Goal: Communication & Community: Answer question/provide support

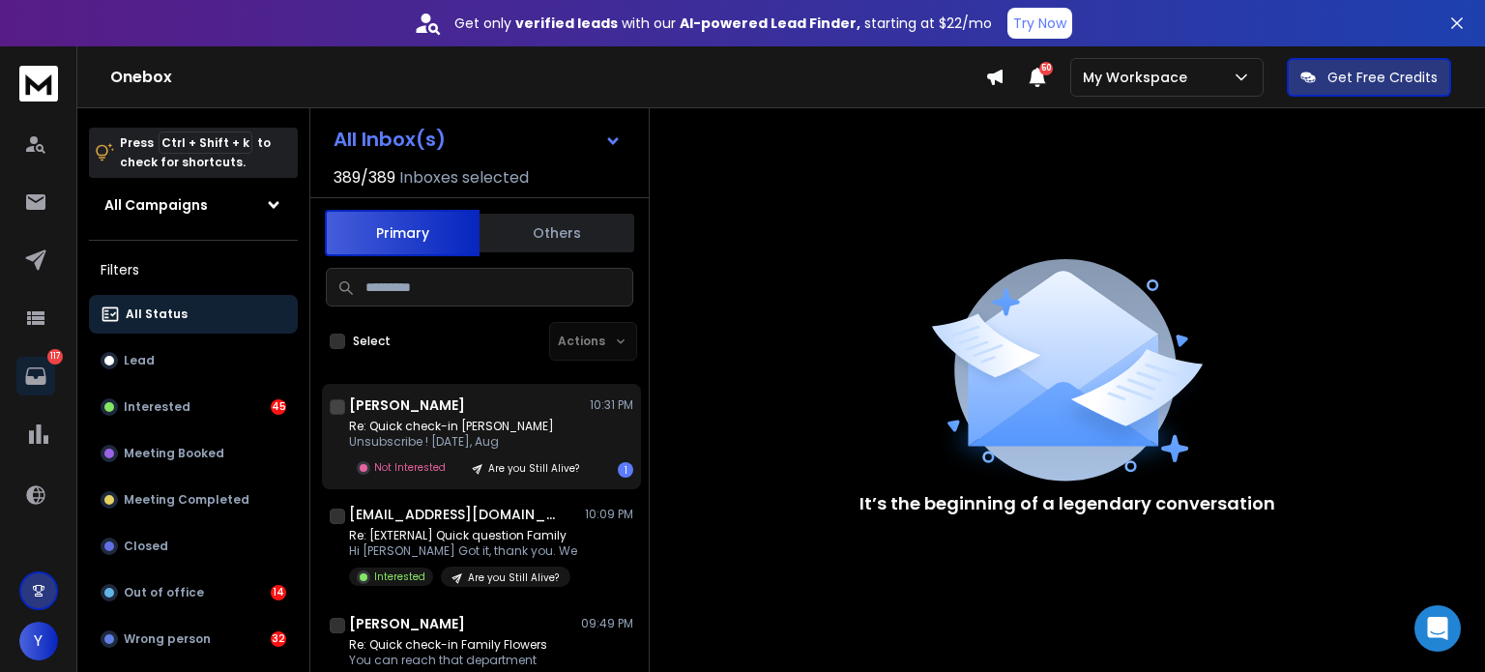
click at [456, 457] on div "Not Interested Are you Still Alive?" at bounding box center [470, 467] width 242 height 20
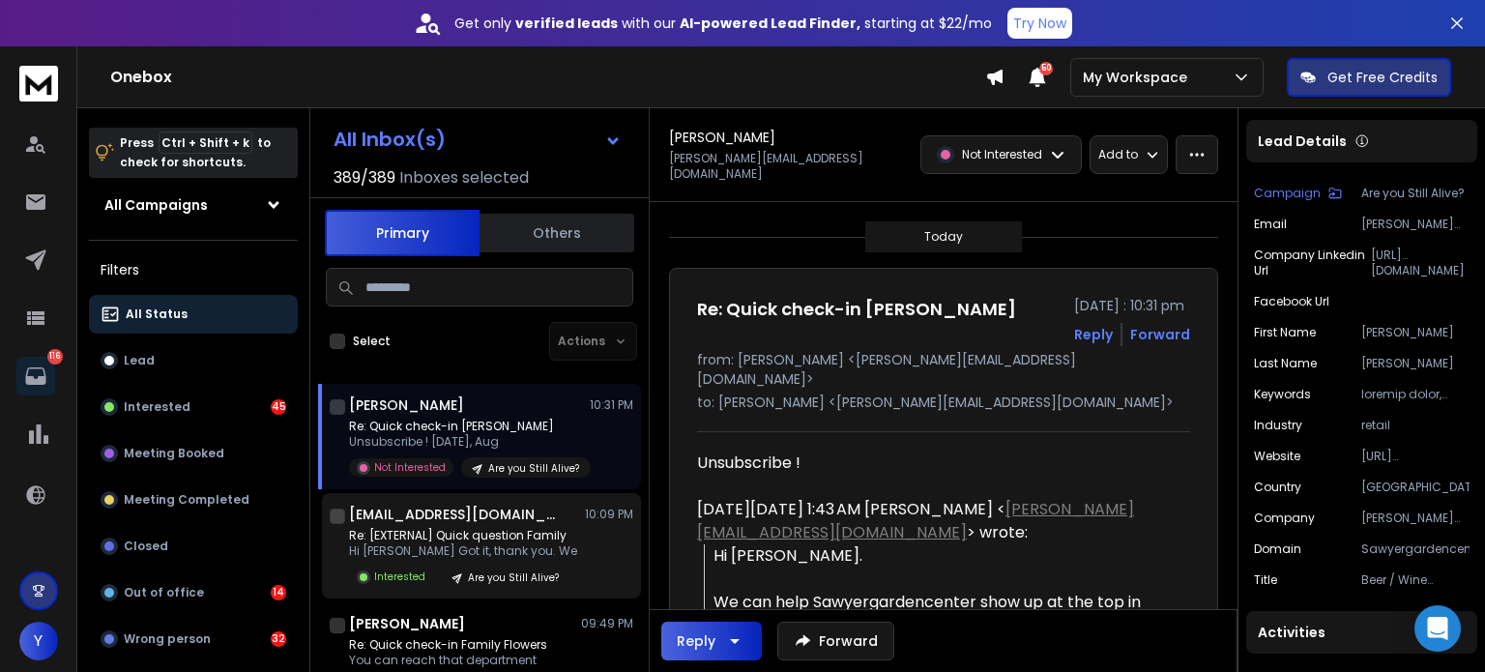
click at [530, 524] on div "[EMAIL_ADDRESS][DOMAIN_NAME] 10:09 PM Re: [EXTERNAL] Quick question Family Hi […" at bounding box center [491, 546] width 284 height 82
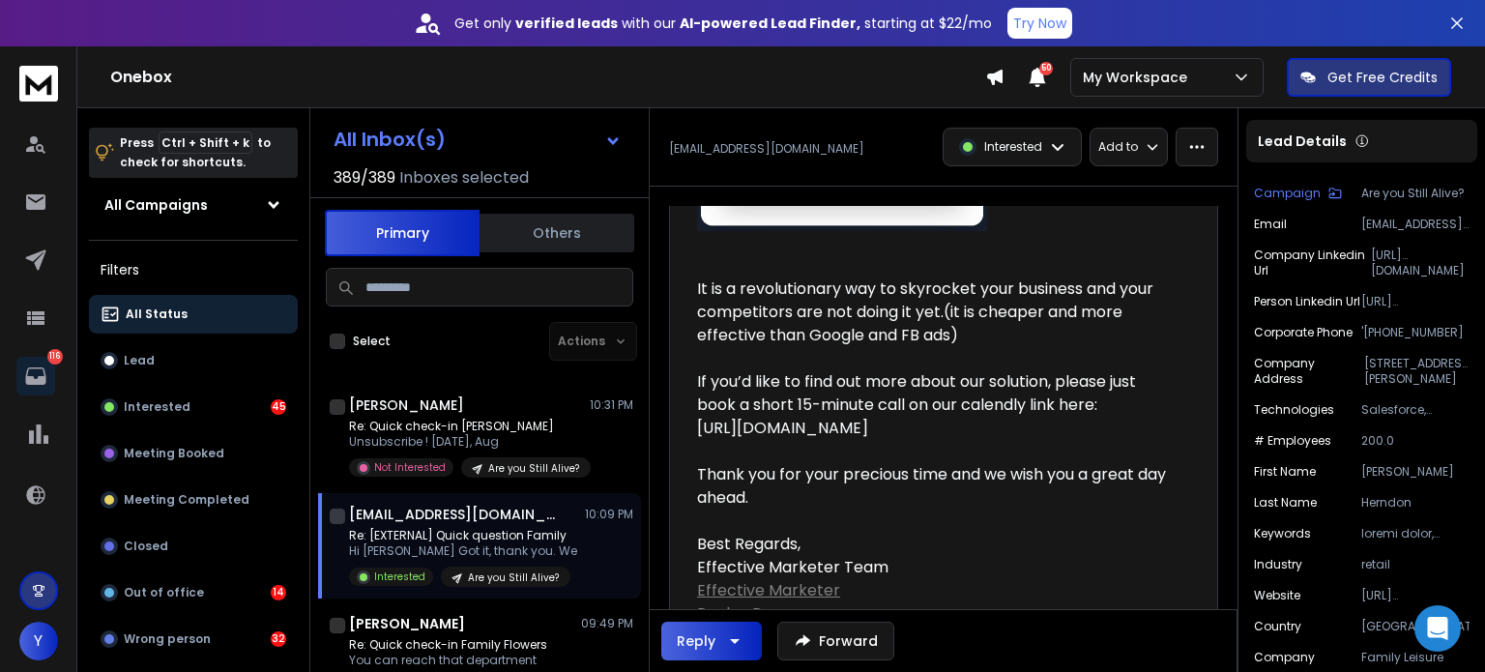
scroll to position [928, 0]
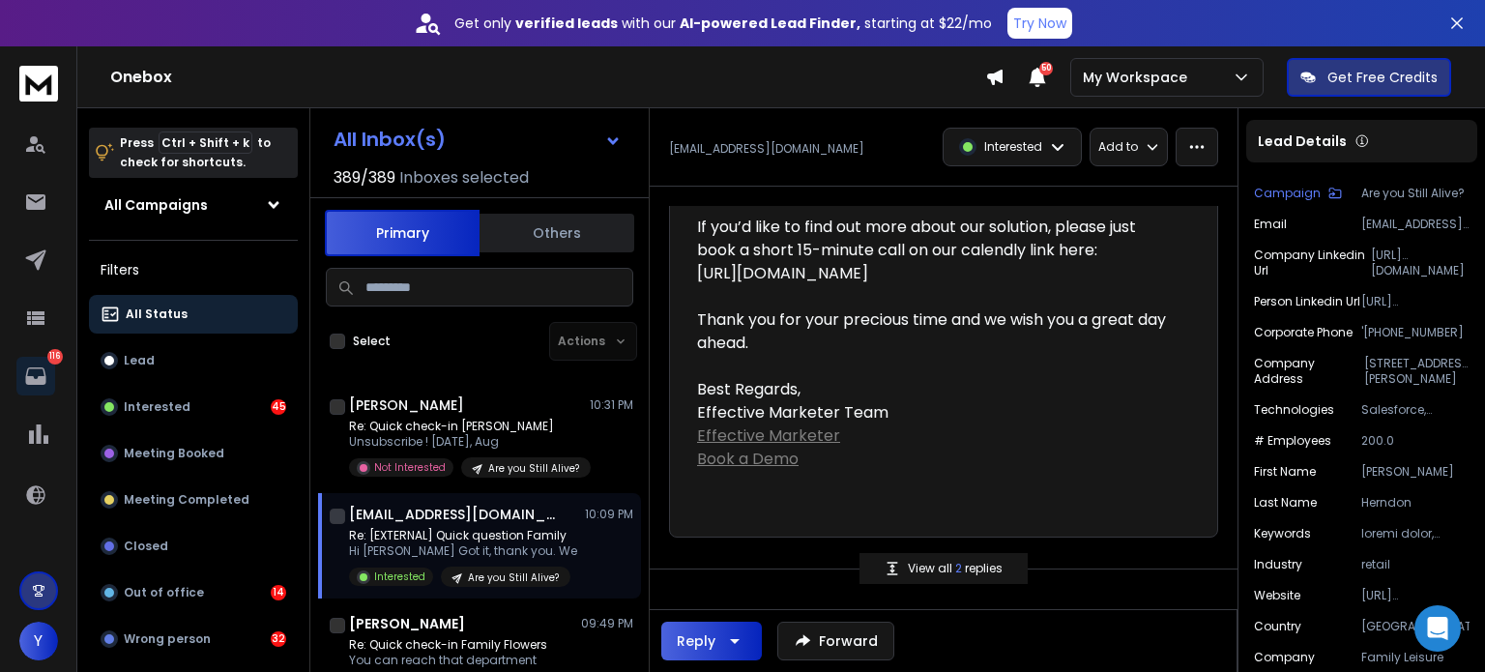
click at [946, 561] on p "View all 2 replies" at bounding box center [955, 568] width 95 height 15
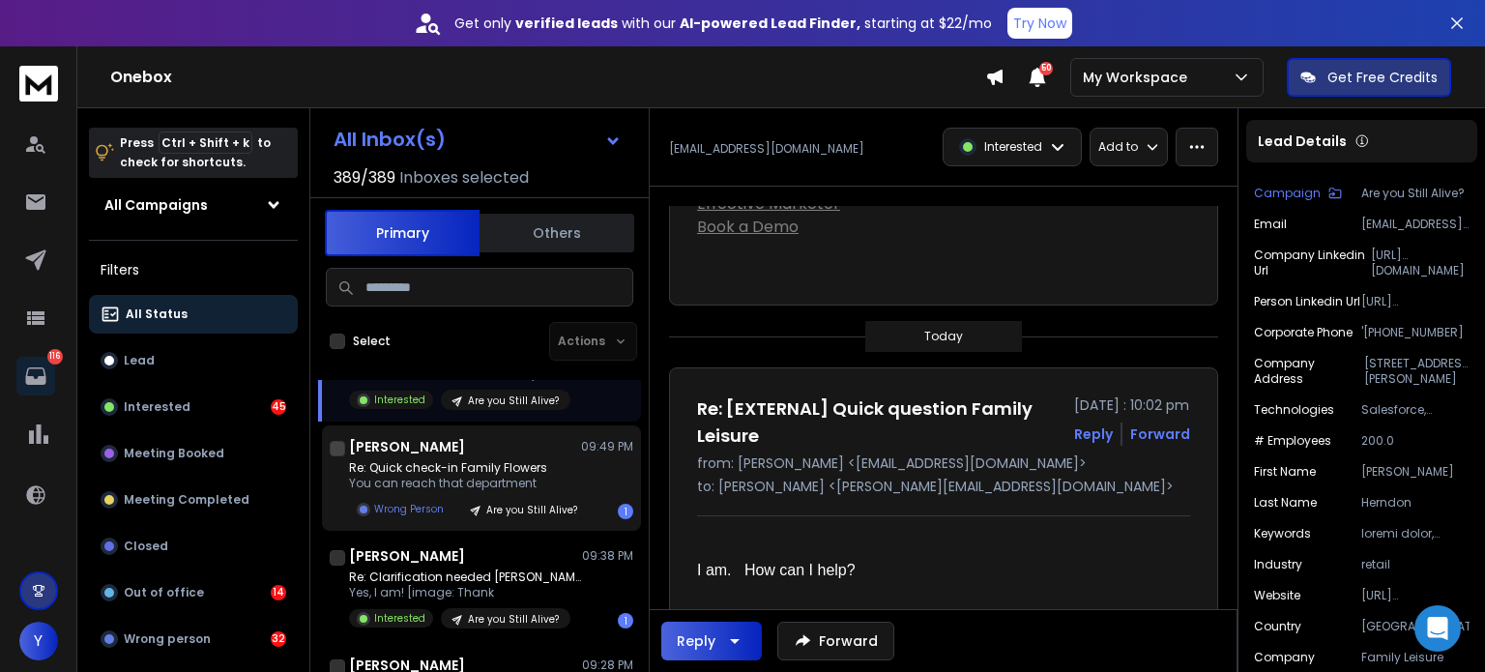
scroll to position [193, 0]
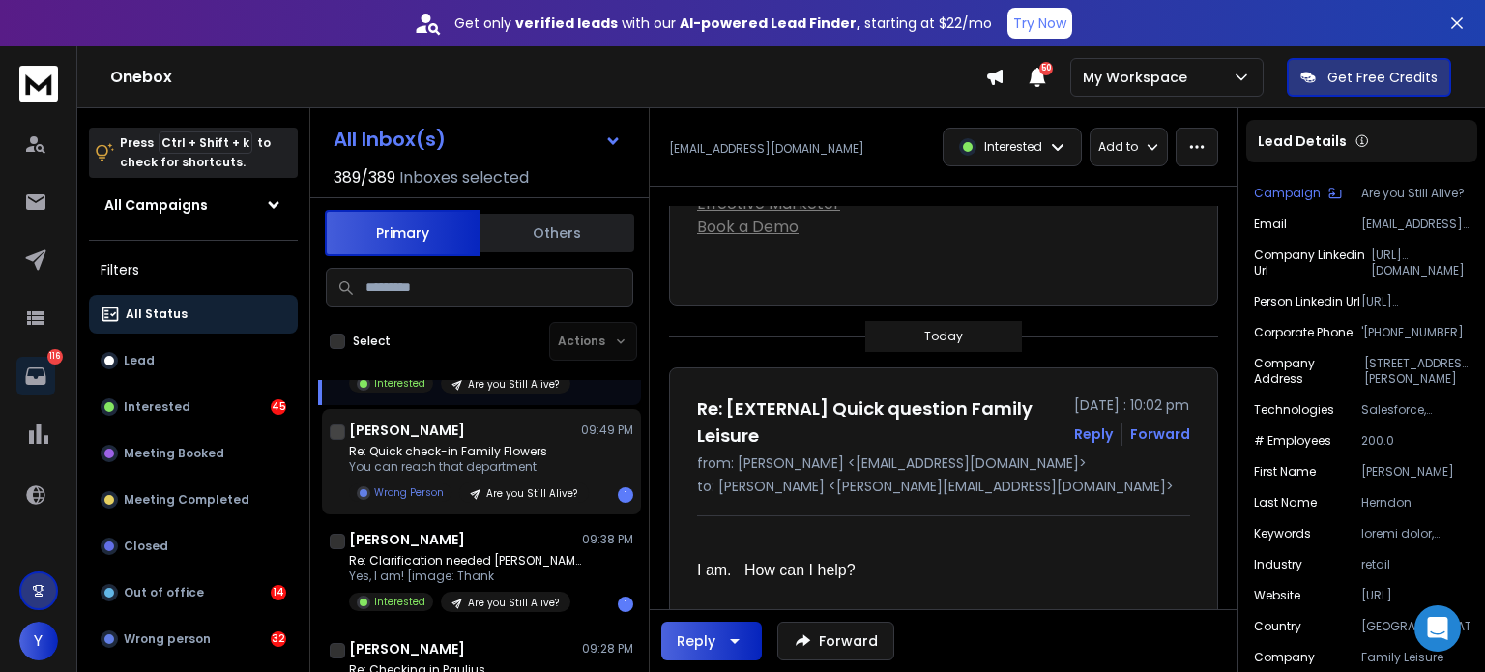
click at [508, 479] on div "Re: Quick check-in Family Flowers You can reach that department Wrong Person Ar…" at bounding box center [469, 473] width 240 height 59
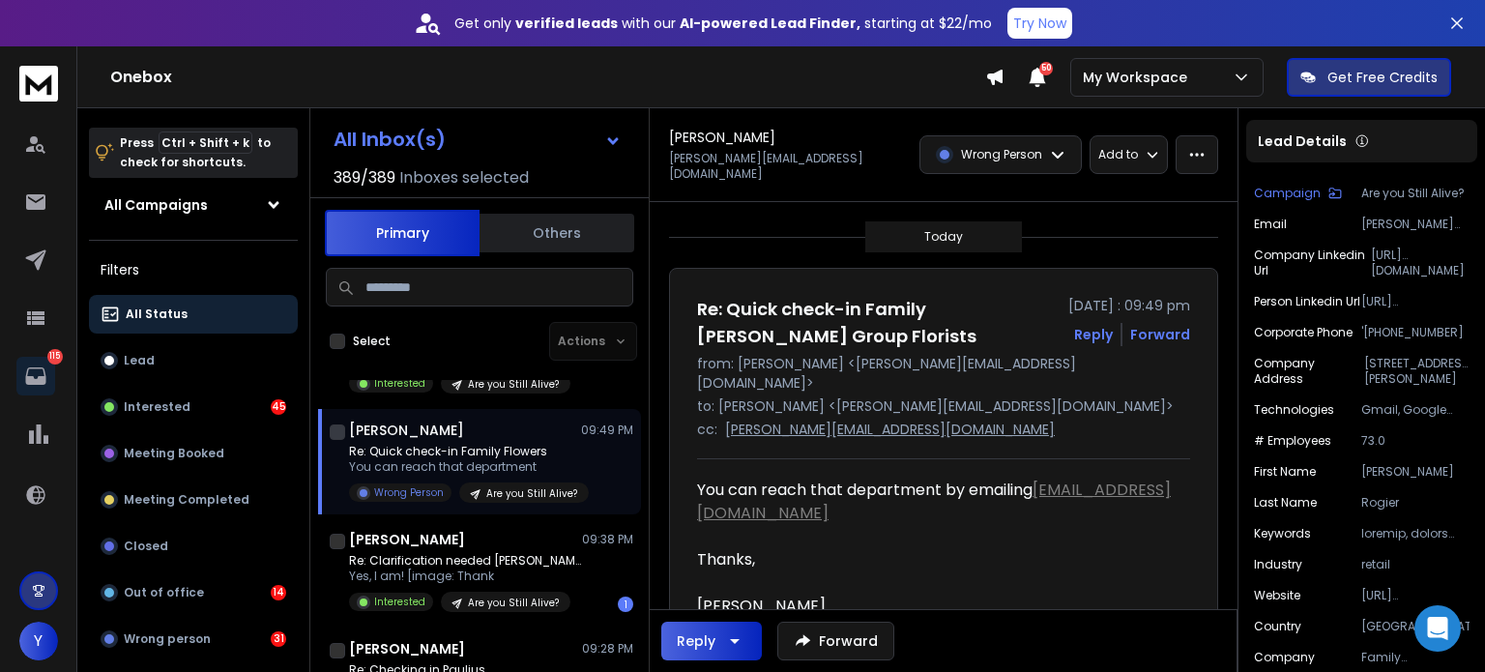
scroll to position [97, 0]
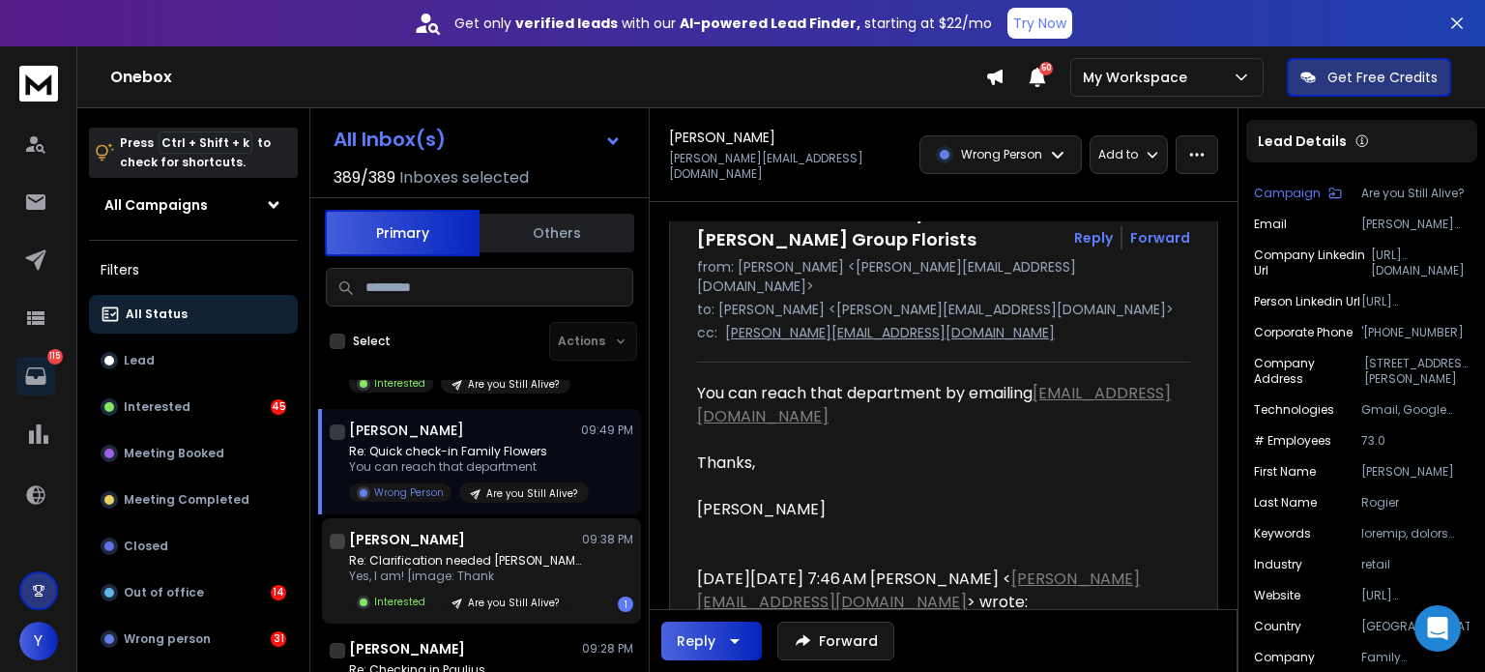
click at [514, 559] on p "Re: Clarification needed [PERSON_NAME]" at bounding box center [465, 560] width 232 height 15
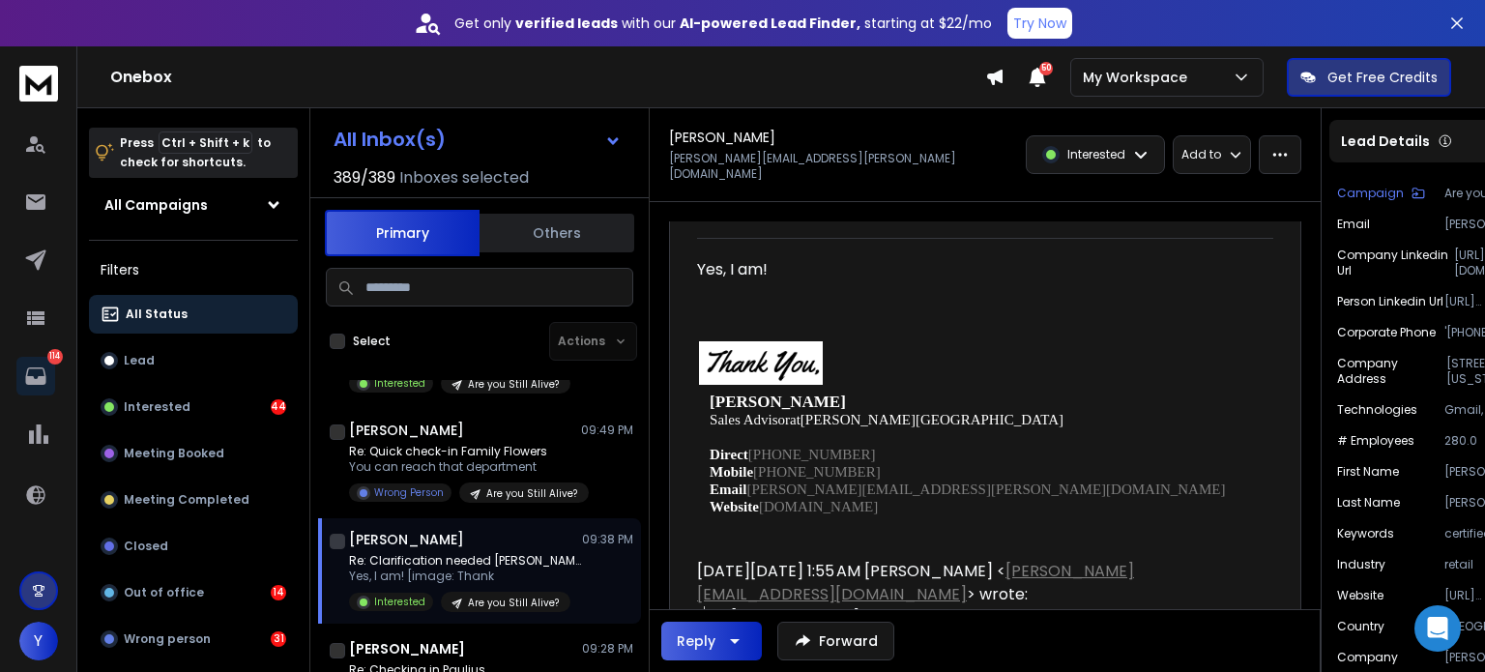
scroll to position [0, 0]
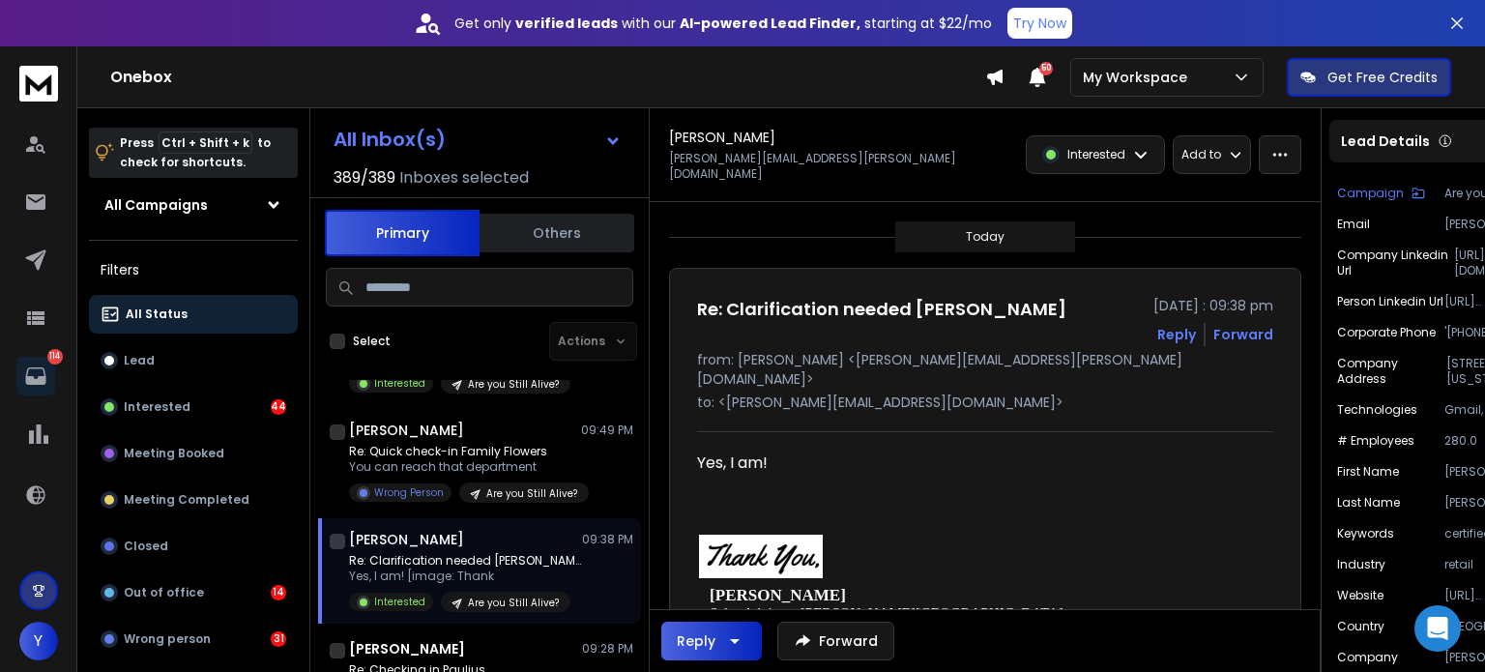
click at [1070, 147] on p "Interested" at bounding box center [1096, 154] width 58 height 15
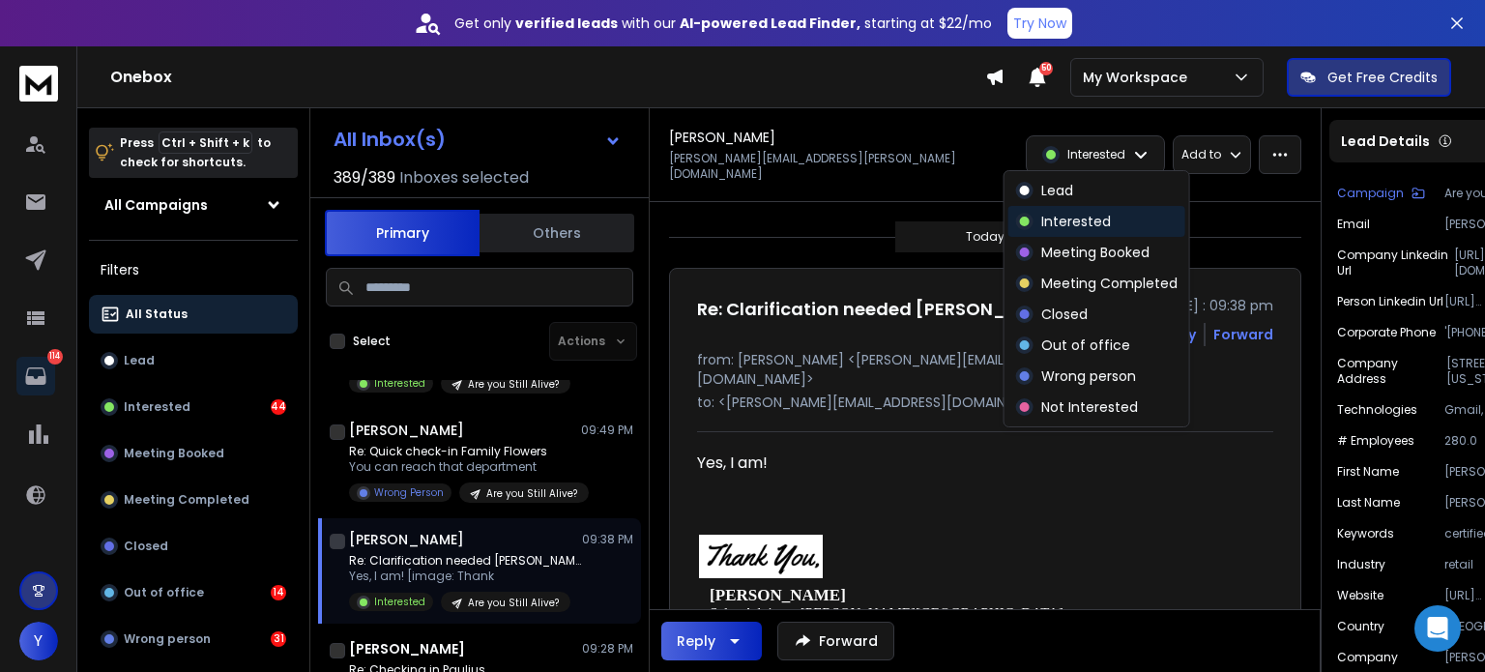
click at [1084, 225] on p "Interested" at bounding box center [1076, 221] width 70 height 19
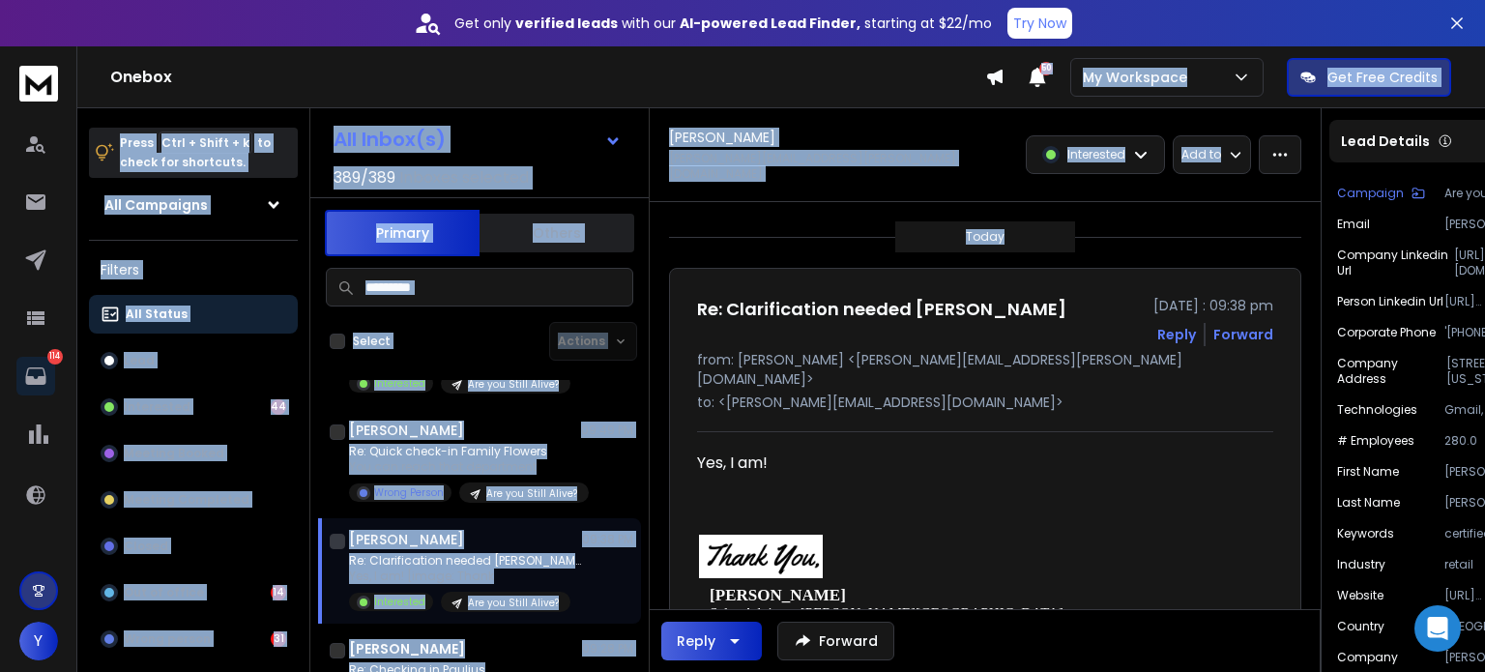
drag, startPoint x: 1132, startPoint y: 202, endPoint x: 617, endPoint y: 84, distance: 528.6
click at [617, 84] on div "Onebox 50 My Workspace Get Free Credits Press Ctrl + Shift + k to check for sho…" at bounding box center [742, 413] width 1485 height 734
click at [617, 84] on h1 "Onebox" at bounding box center [547, 77] width 875 height 23
drag, startPoint x: 1187, startPoint y: 181, endPoint x: 786, endPoint y: 89, distance: 411.6
click at [786, 89] on div "Onebox 50 My Workspace Get Free Credits Press Ctrl + Shift + k to check for sho…" at bounding box center [742, 413] width 1485 height 734
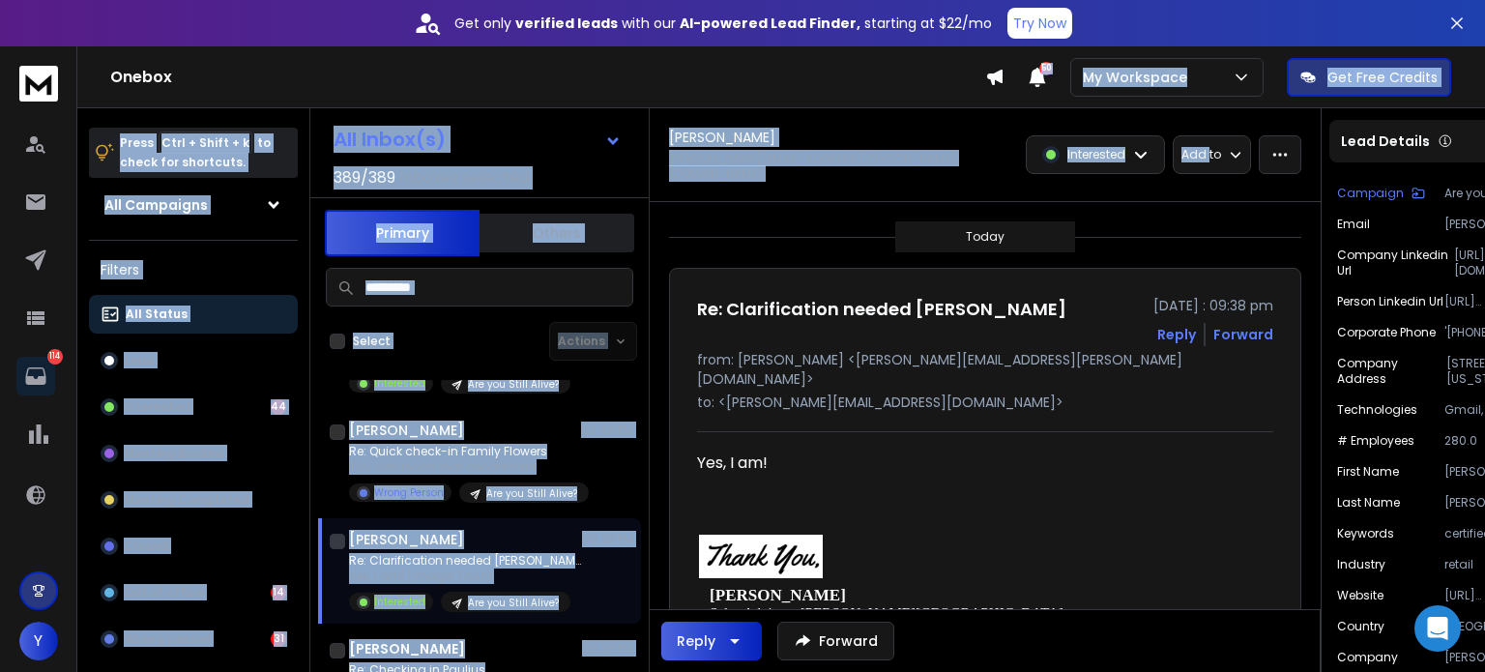
click at [786, 89] on div "Onebox 50 My Workspace Get Free Credits" at bounding box center [742, 77] width 1485 height 62
drag, startPoint x: 1153, startPoint y: 193, endPoint x: 651, endPoint y: 76, distance: 516.1
click at [651, 76] on div "Onebox 50 My Workspace Get Free Credits Press Ctrl + Shift + k to check for sho…" at bounding box center [742, 413] width 1485 height 734
click at [651, 76] on h1 "Onebox" at bounding box center [547, 77] width 875 height 23
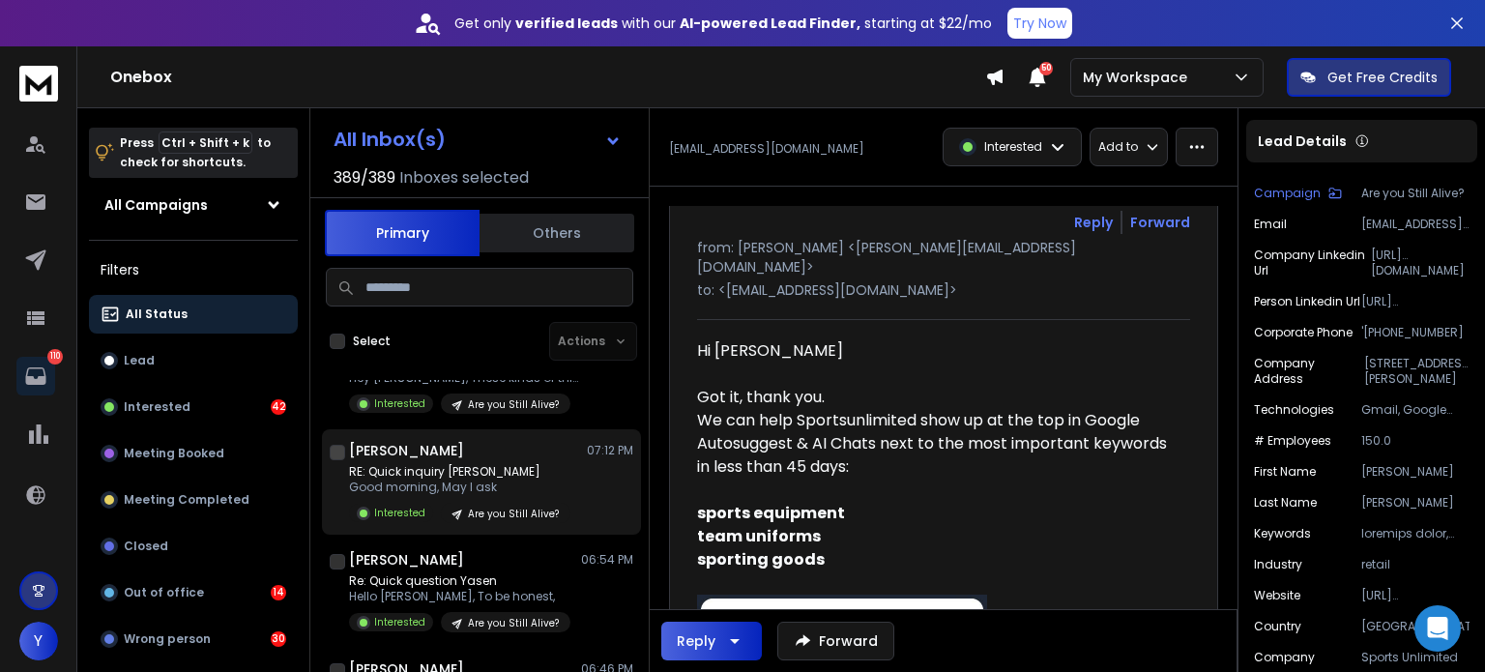
scroll to position [97, 0]
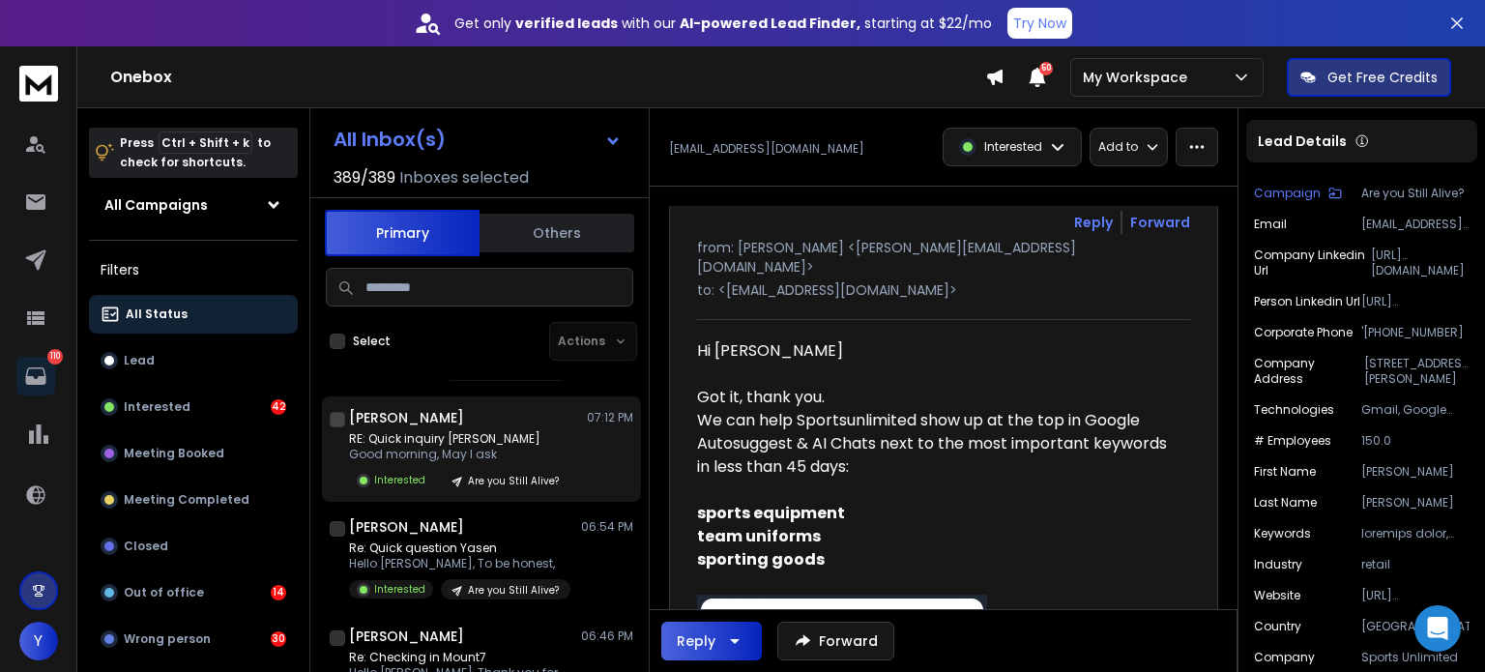
click at [550, 467] on div "RE: Quick inquiry kenny pipe Good morning, May I ask Interested Are you Still A…" at bounding box center [459, 460] width 221 height 59
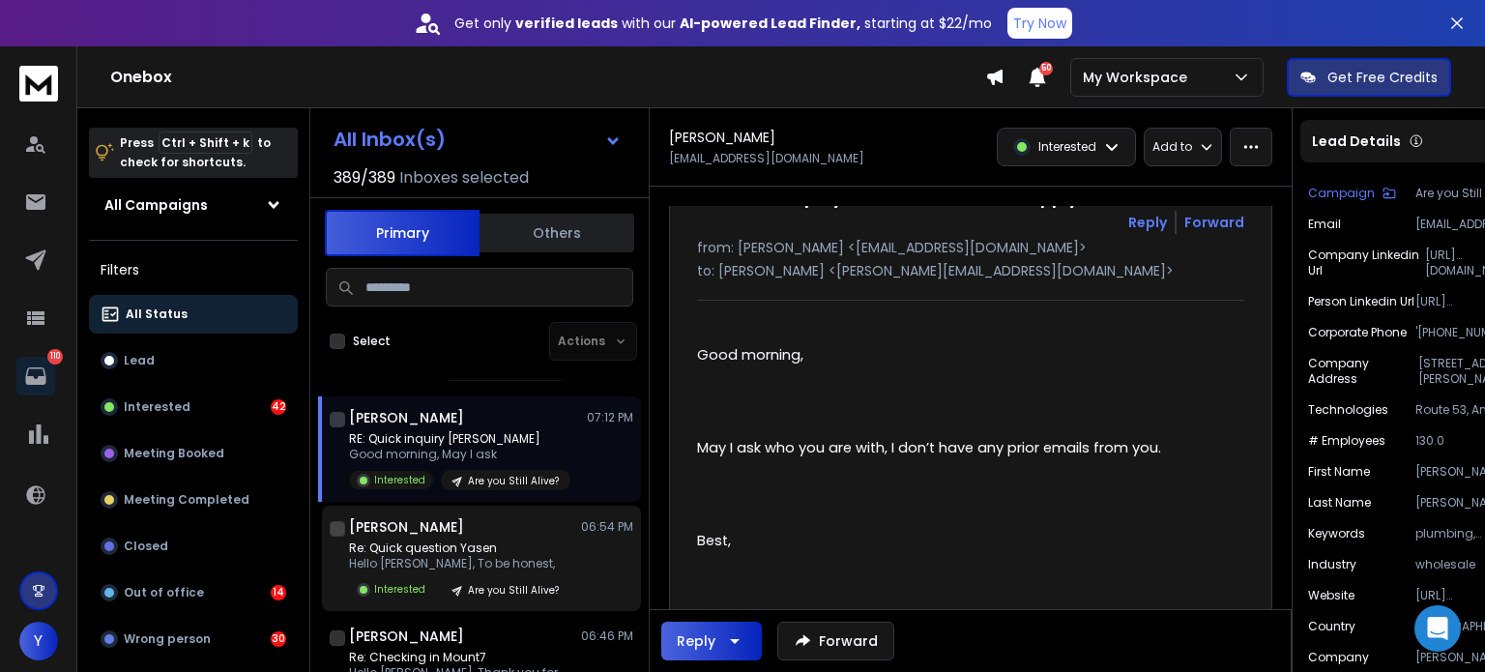
click at [545, 547] on p "Re: Quick question Yasen" at bounding box center [459, 547] width 221 height 15
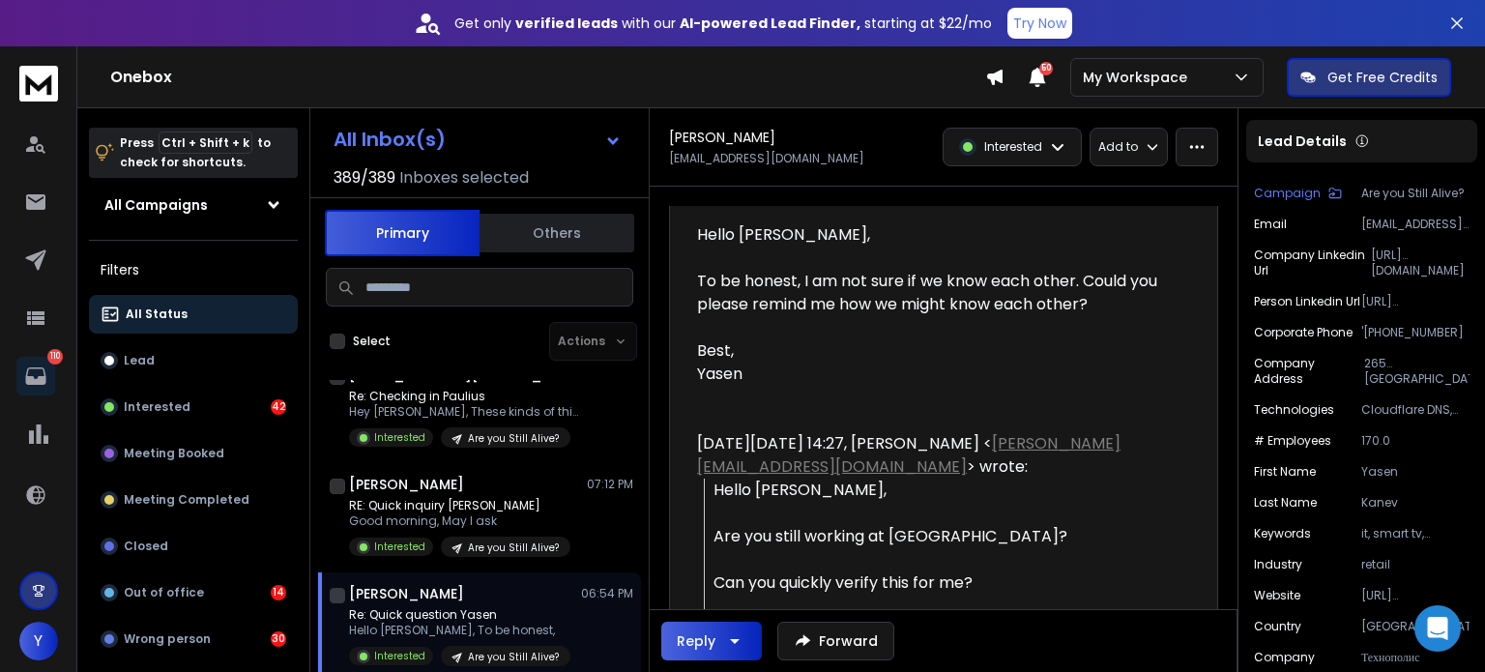
scroll to position [0, 0]
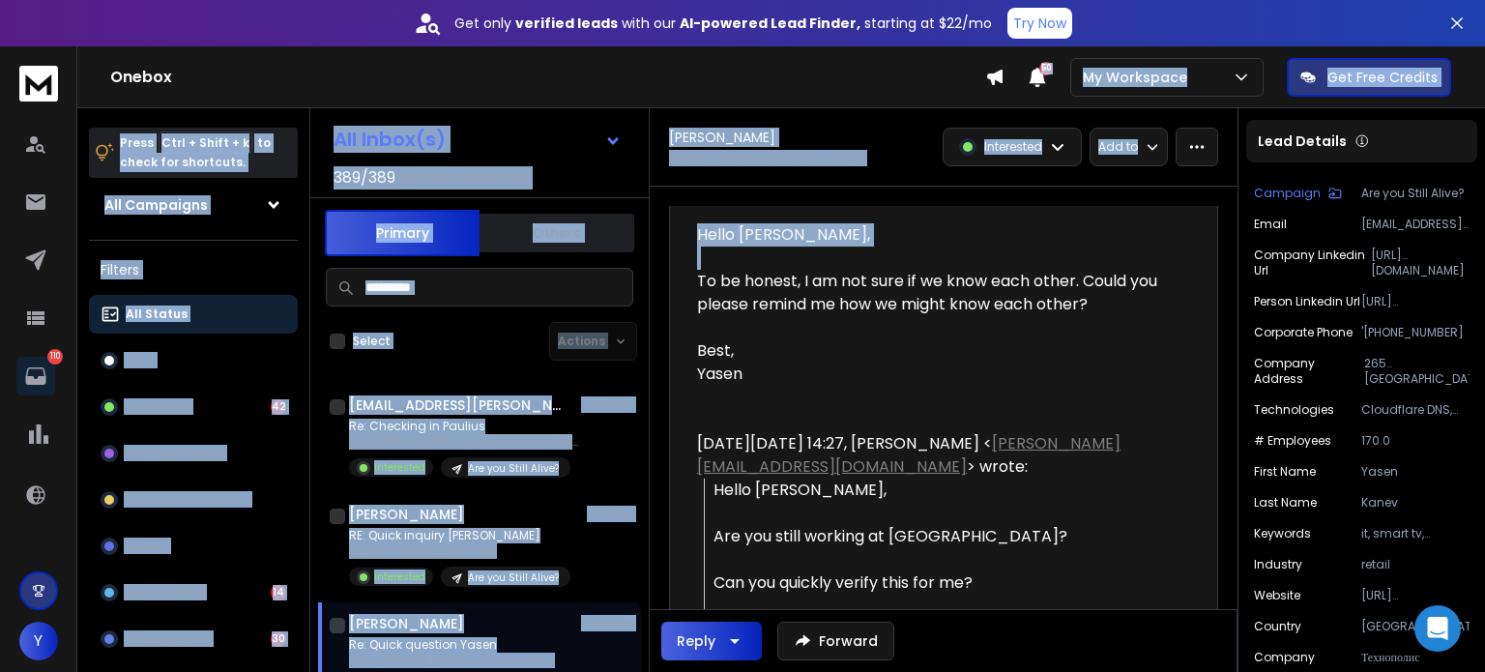
drag, startPoint x: 710, startPoint y: 99, endPoint x: 661, endPoint y: 261, distance: 169.4
click at [661, 261] on div "Onebox 50 My Workspace Get Free Credits Press Ctrl + Shift + k to check for sho…" at bounding box center [742, 413] width 1485 height 734
click at [661, 261] on div "Today Re: Quick question Yasen 13 August 2025 : 06:54 pm Reply Forward from: Ya…" at bounding box center [944, 543] width 588 height 1061
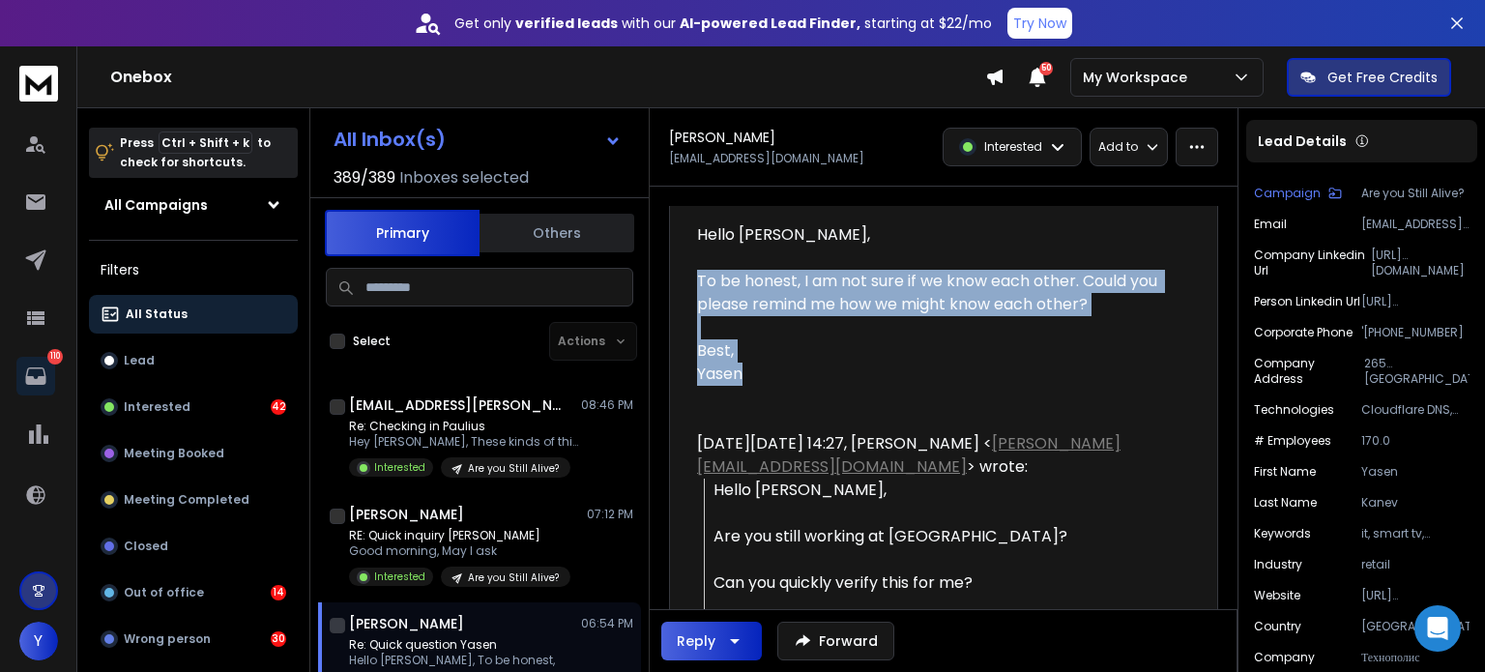
drag, startPoint x: 662, startPoint y: 274, endPoint x: 841, endPoint y: 367, distance: 201.9
click at [839, 370] on div "Today Re: Quick question Yasen 13 August 2025 : 06:54 pm Reply Forward from: Ya…" at bounding box center [944, 543] width 588 height 1061
click at [841, 367] on div "Yasen" at bounding box center [936, 374] width 478 height 23
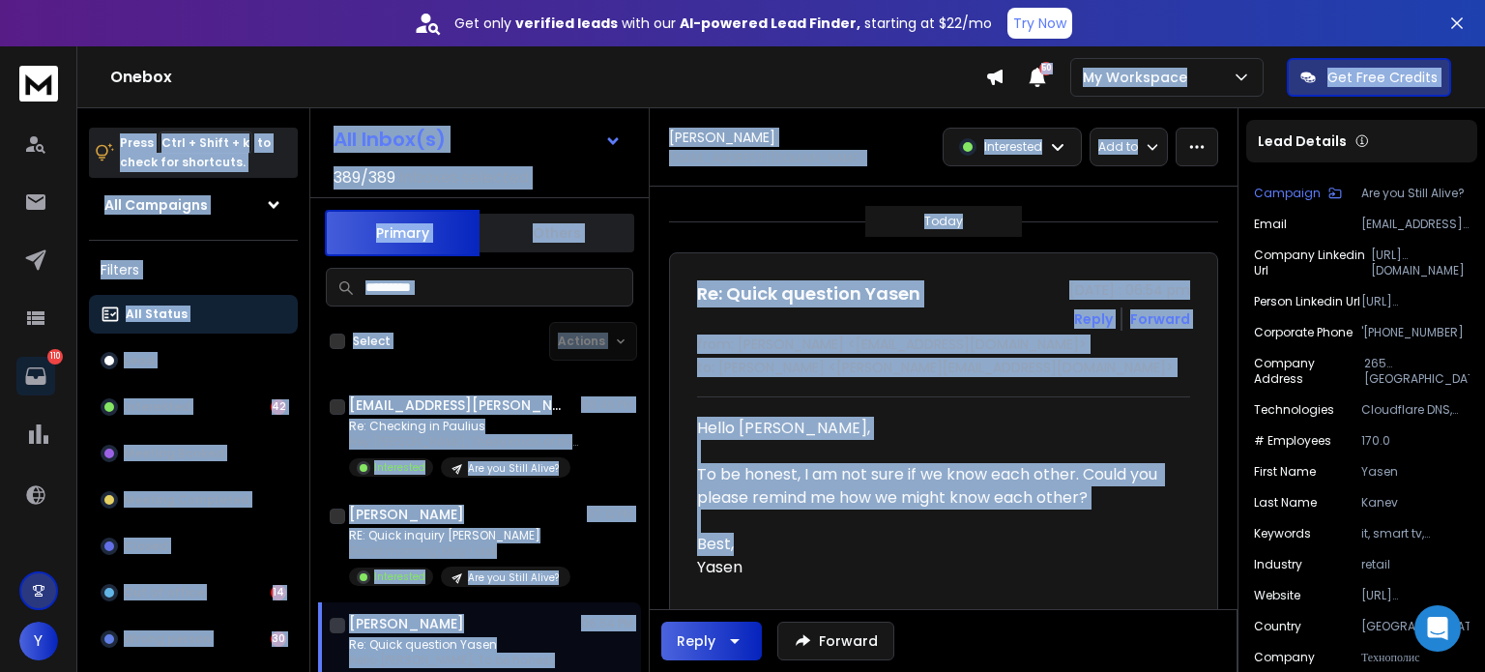
drag, startPoint x: 862, startPoint y: 394, endPoint x: 639, endPoint y: 100, distance: 369.9
click at [639, 102] on div "Onebox 50 My Workspace Get Free Credits Press Ctrl + Shift + k to check for sho…" at bounding box center [742, 413] width 1485 height 734
click at [639, 96] on div "Onebox 50 My Workspace Get Free Credits" at bounding box center [742, 77] width 1485 height 62
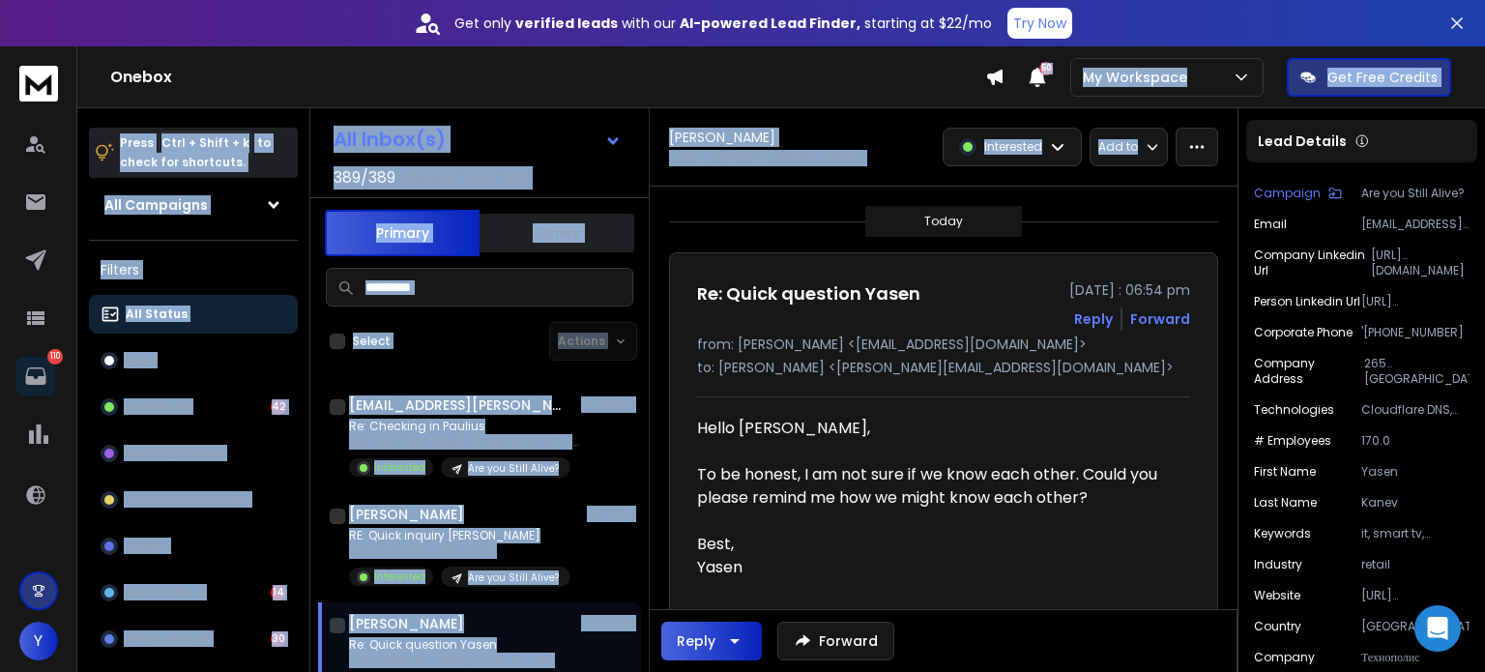
drag, startPoint x: 673, startPoint y: 235, endPoint x: 572, endPoint y: 85, distance: 180.4
click at [575, 85] on div "Onebox 50 My Workspace Get Free Credits Press Ctrl + Shift + k to check for sho…" at bounding box center [742, 413] width 1485 height 734
click at [572, 85] on h1 "Onebox" at bounding box center [547, 77] width 875 height 23
drag, startPoint x: 689, startPoint y: 270, endPoint x: 688, endPoint y: 78, distance: 191.4
click at [688, 78] on div "Onebox 50 My Workspace Get Free Credits Press Ctrl + Shift + k to check for sho…" at bounding box center [742, 413] width 1485 height 734
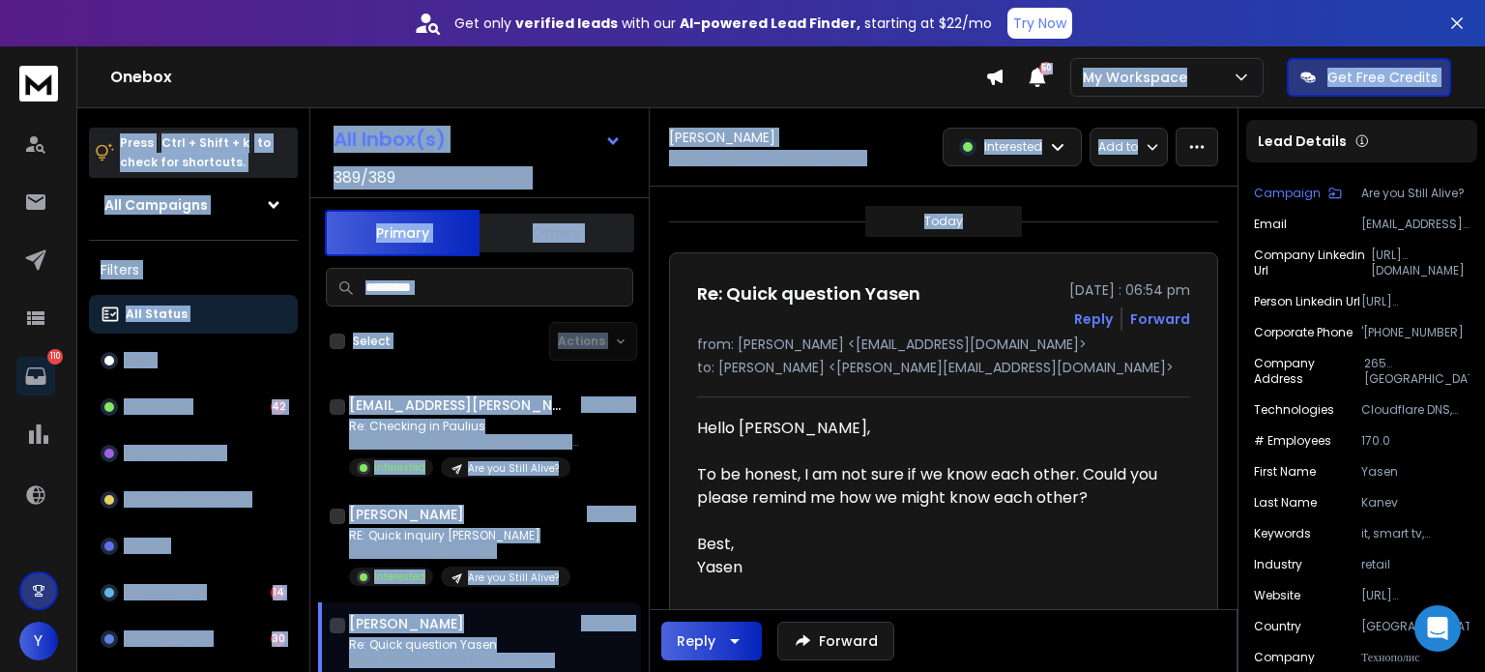
click at [681, 83] on h1 "Onebox" at bounding box center [547, 77] width 875 height 23
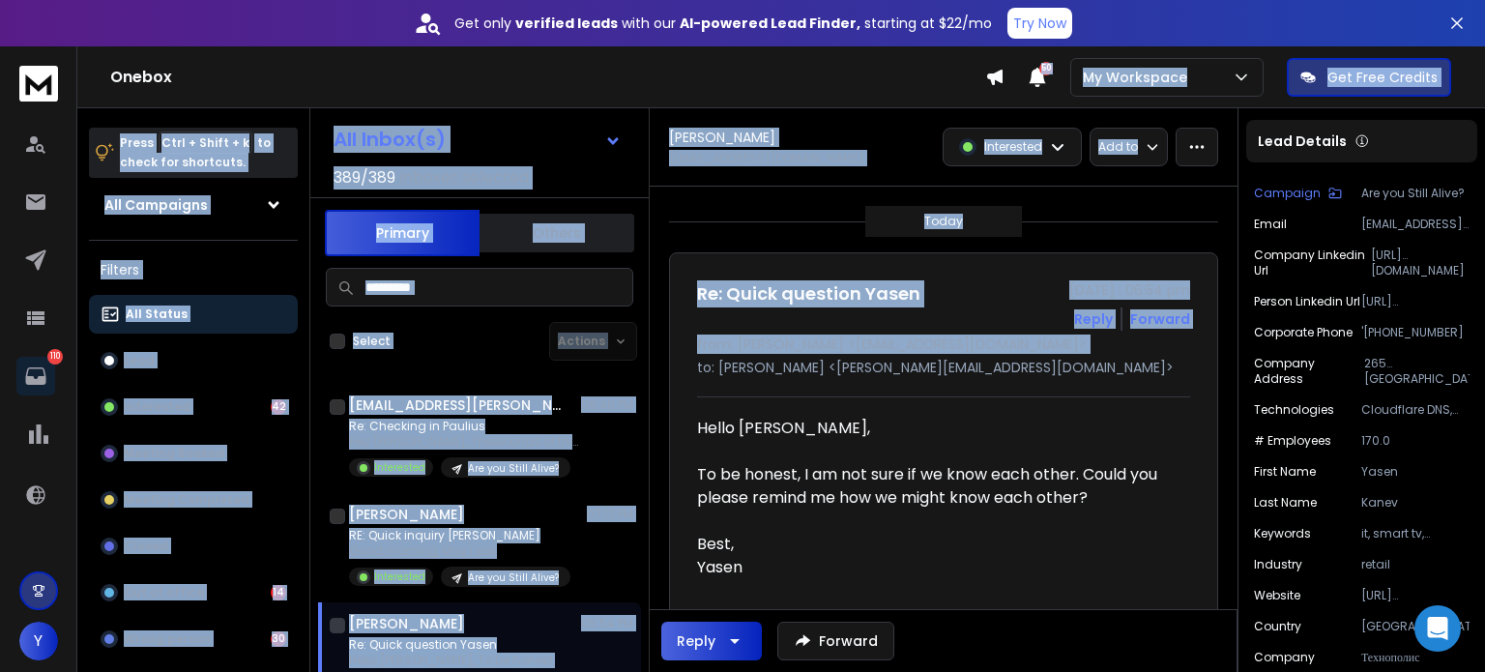
drag, startPoint x: 682, startPoint y: 386, endPoint x: 682, endPoint y: 99, distance: 287.1
click at [682, 99] on div "Onebox 50 My Workspace Get Free Credits Press Ctrl + Shift + k to check for sho…" at bounding box center [742, 413] width 1485 height 734
click at [682, 99] on div "Onebox 50 My Workspace Get Free Credits" at bounding box center [742, 77] width 1485 height 62
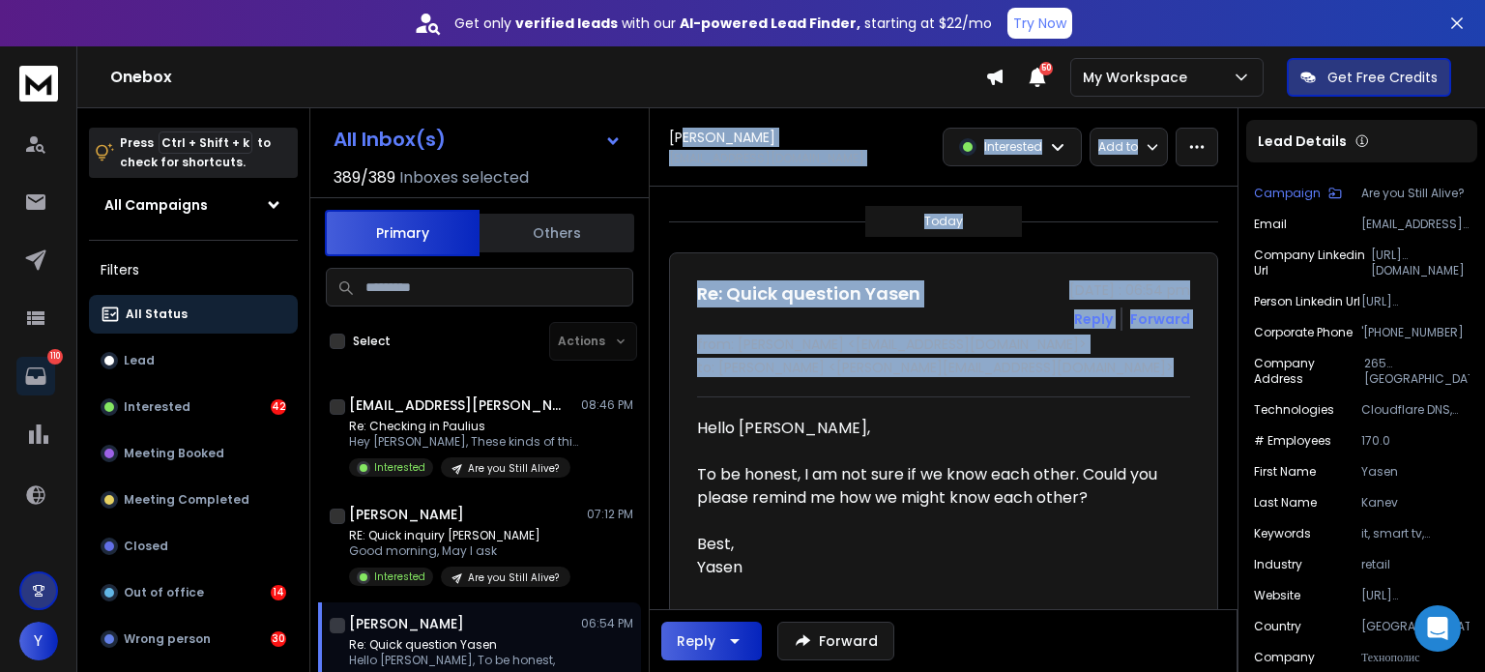
drag, startPoint x: 686, startPoint y: 399, endPoint x: 683, endPoint y: 109, distance: 290.0
click at [683, 131] on div "Yasen Kanev Yasen Kanev yasen@videolux.bg Interested Add to Interested Add to T…" at bounding box center [944, 444] width 588 height 672
click at [683, 109] on div "Yasen Kanev Yasen Kanev yasen@videolux.bg Interested Add to Interested Add to" at bounding box center [944, 147] width 588 height 78
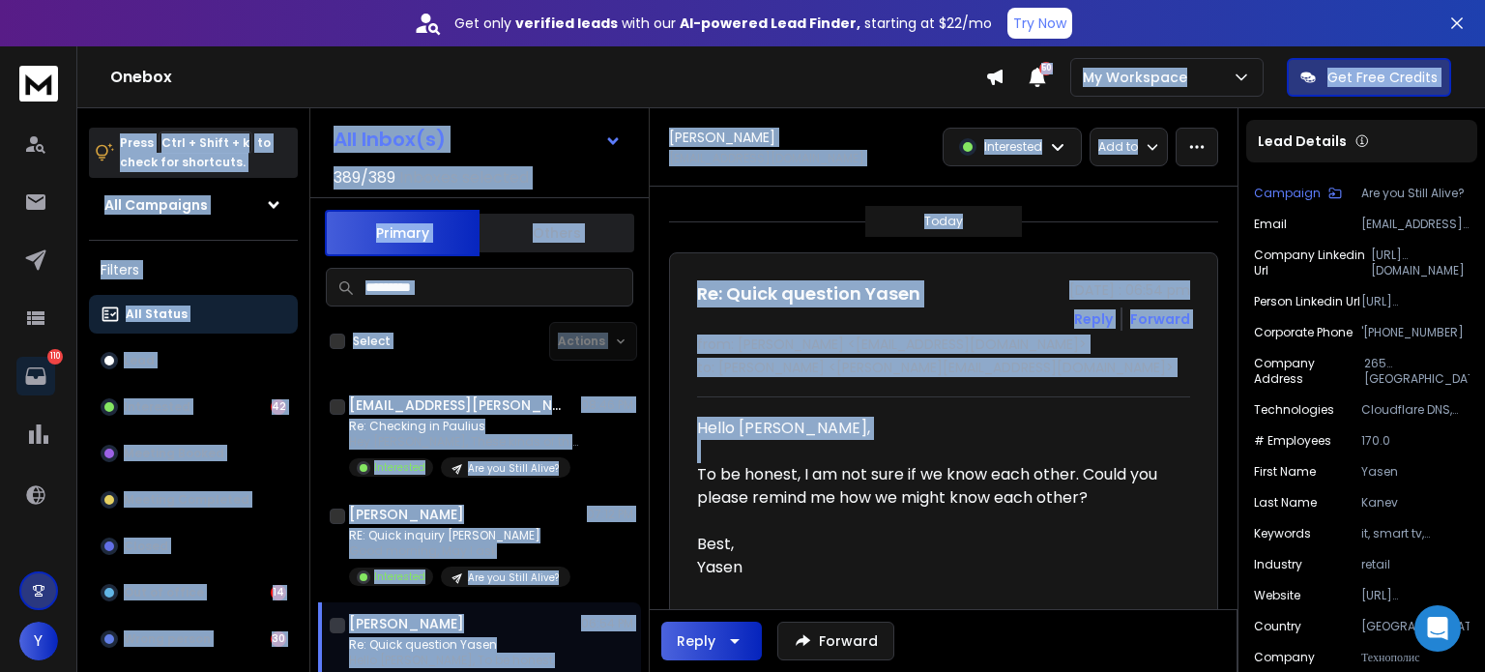
drag, startPoint x: 676, startPoint y: 463, endPoint x: 670, endPoint y: 103, distance: 359.7
click at [670, 103] on div "Onebox 50 My Workspace Get Free Credits Press Ctrl + Shift + k to check for sho…" at bounding box center [742, 413] width 1485 height 734
click at [670, 103] on div "Onebox 50 My Workspace Get Free Credits" at bounding box center [742, 77] width 1485 height 62
drag, startPoint x: 687, startPoint y: 444, endPoint x: 685, endPoint y: 96, distance: 348.0
click at [685, 96] on div "Onebox 50 My Workspace Get Free Credits Press Ctrl + Shift + k to check for sho…" at bounding box center [742, 413] width 1485 height 734
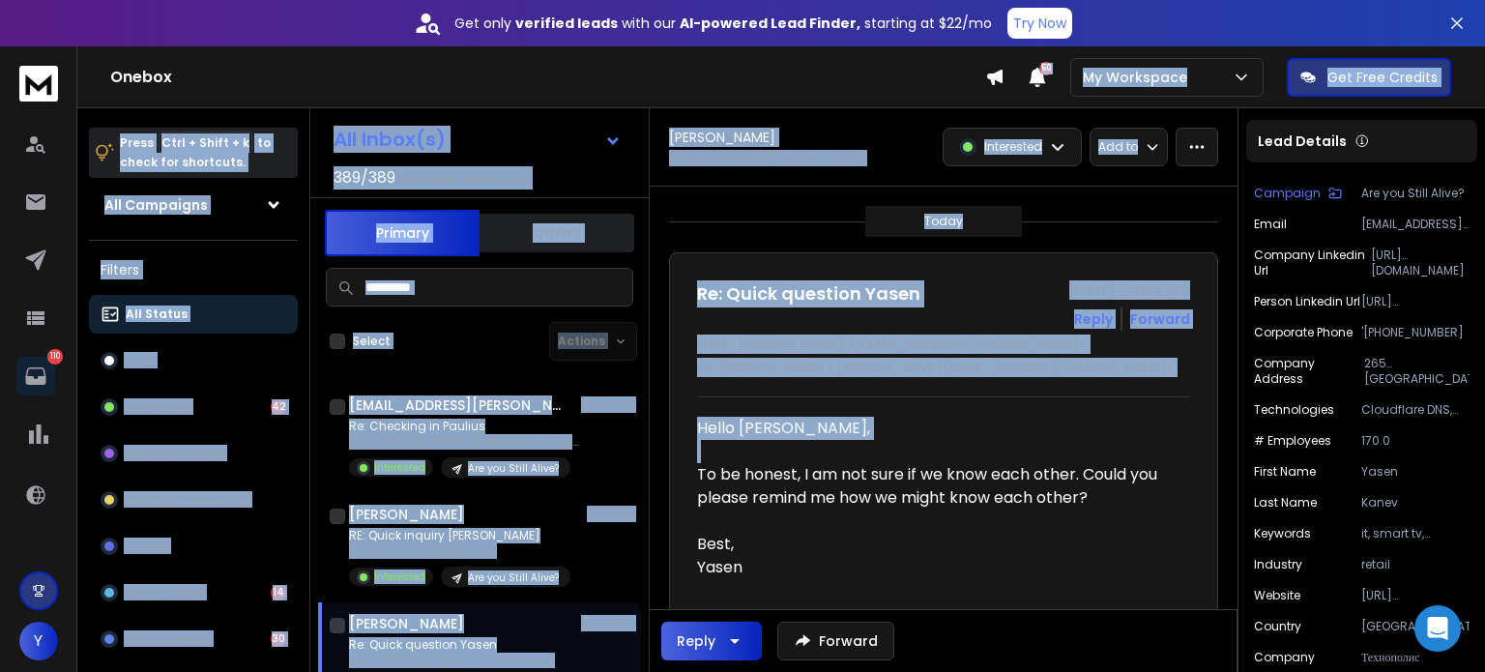
click at [685, 96] on div "Onebox 50 My Workspace Get Free Credits" at bounding box center [742, 77] width 1485 height 62
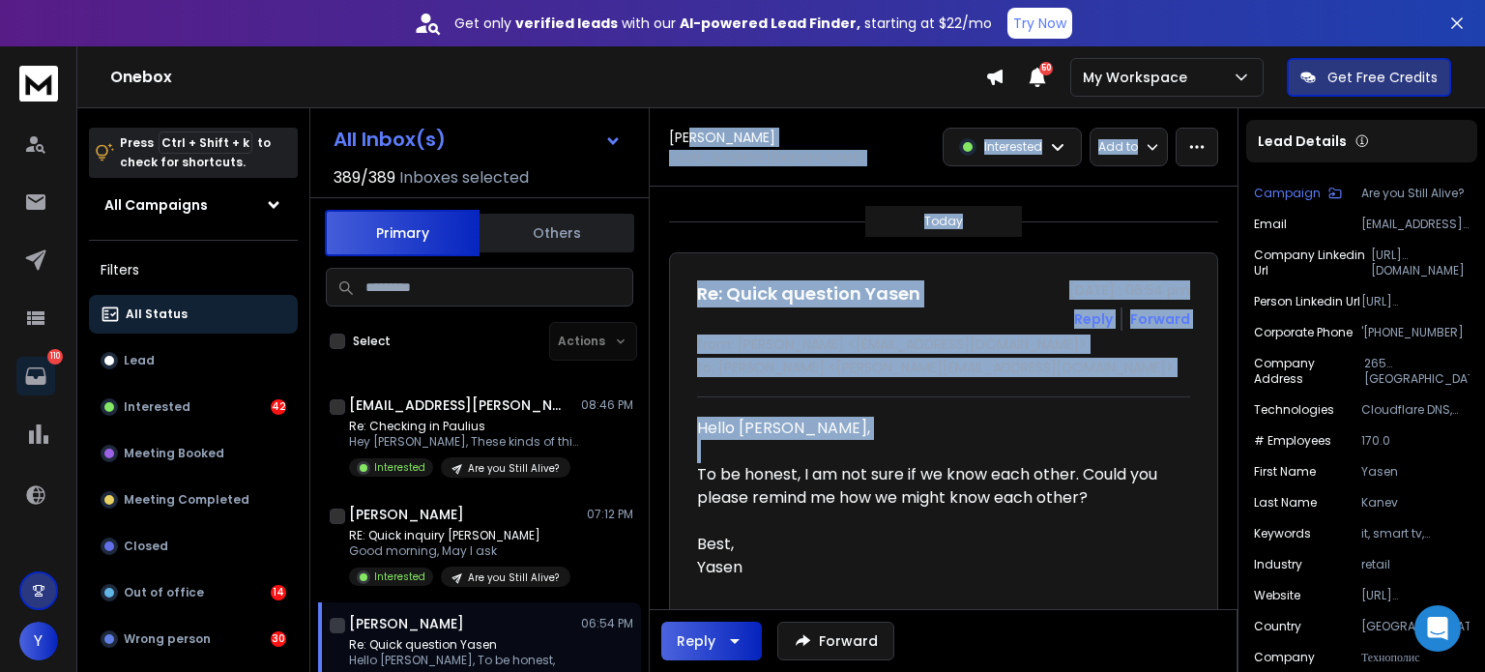
drag, startPoint x: 677, startPoint y: 475, endPoint x: 695, endPoint y: 146, distance: 329.2
click at [695, 146] on div "Yasen Kanev Yasen Kanev yasen@videolux.bg Interested Add to Interested Add to T…" at bounding box center [944, 444] width 588 height 672
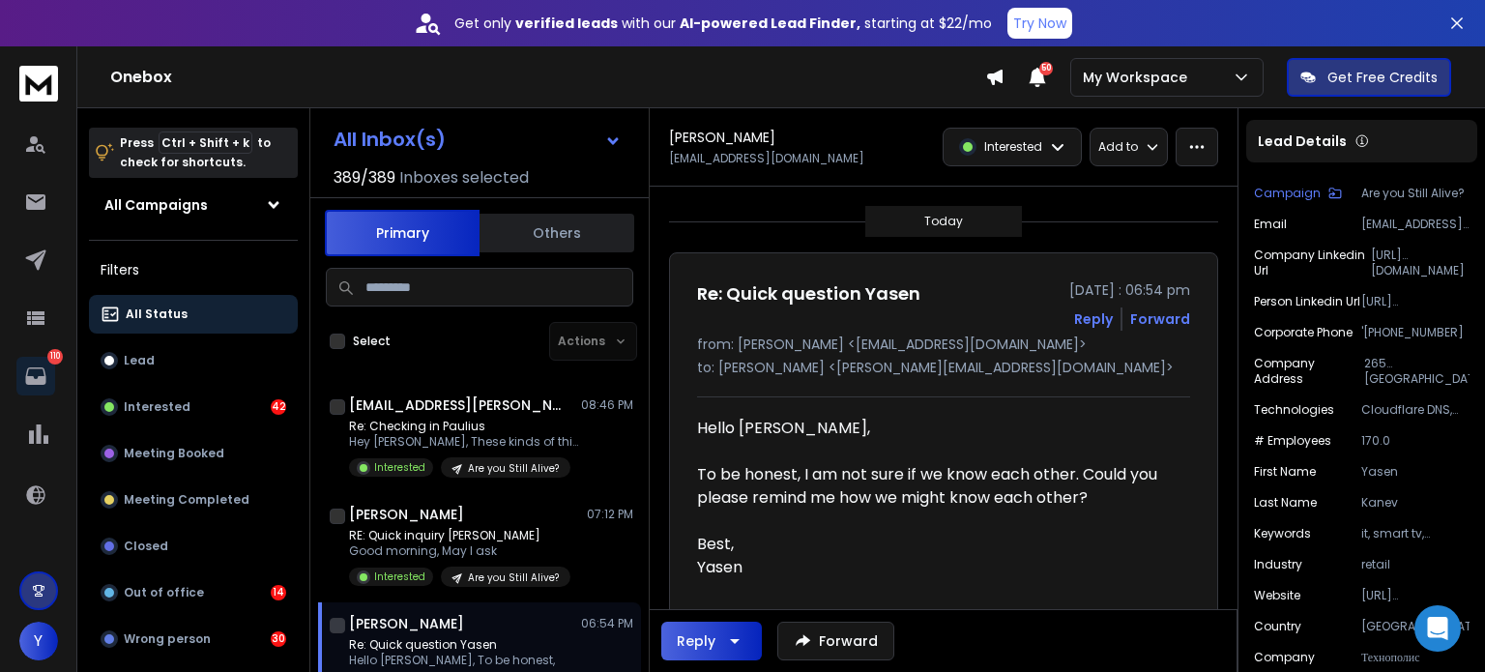
click at [677, 103] on div "Onebox 50 My Workspace Get Free Credits" at bounding box center [742, 77] width 1485 height 62
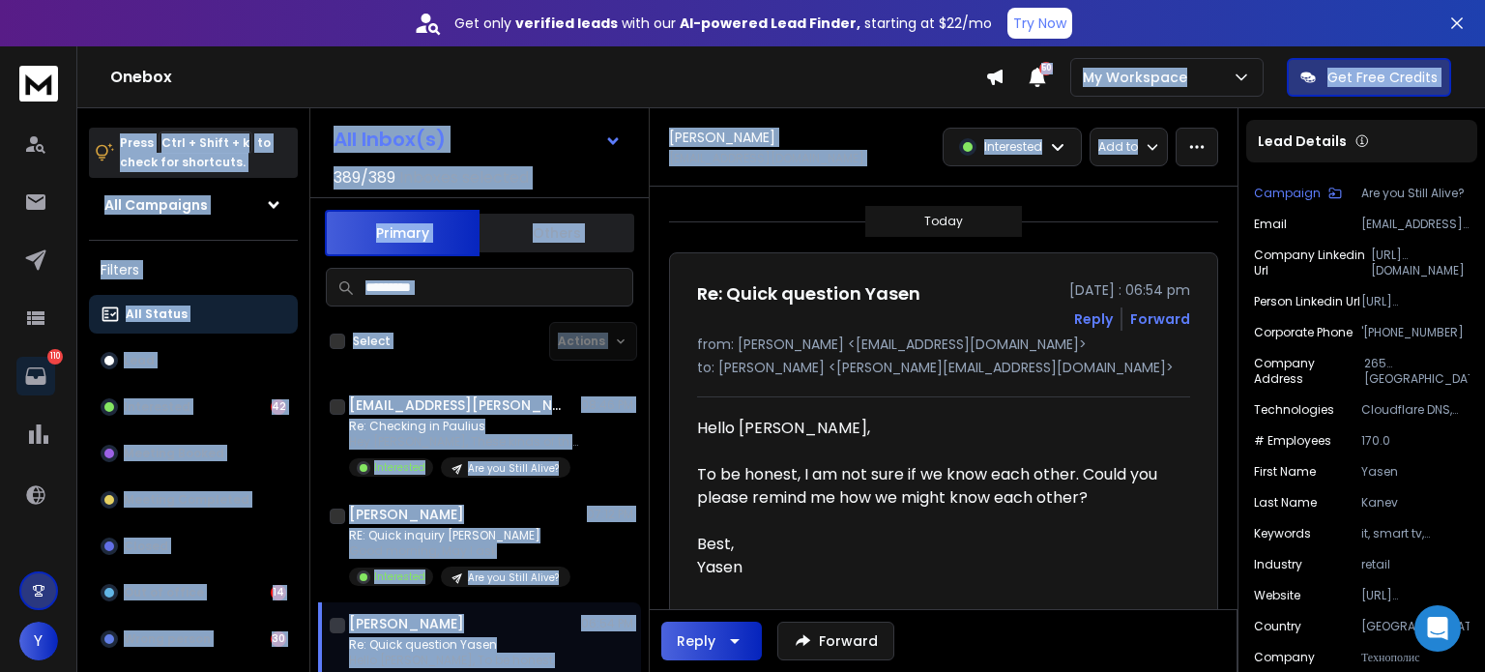
drag, startPoint x: 820, startPoint y: 195, endPoint x: 594, endPoint y: 69, distance: 259.2
click at [599, 69] on div "Onebox 50 My Workspace Get Free Credits Press Ctrl + Shift + k to check for sho…" at bounding box center [742, 413] width 1485 height 734
click at [594, 69] on h1 "Onebox" at bounding box center [547, 77] width 875 height 23
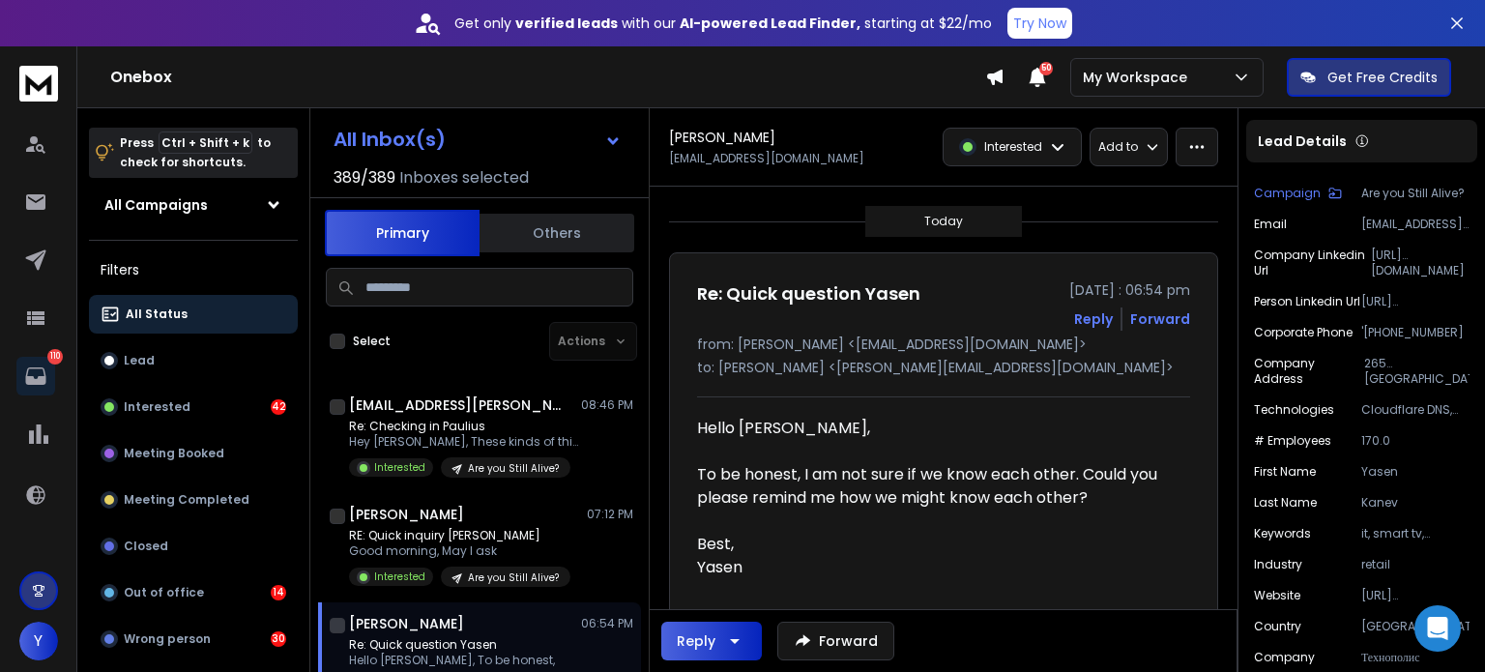
click at [763, 194] on div "Yasen Kanev Yasen Kanev yasen@videolux.bg Interested Add to Interested Add to T…" at bounding box center [944, 444] width 588 height 672
click at [773, 217] on div "Today" at bounding box center [943, 221] width 549 height 31
drag, startPoint x: 751, startPoint y: 219, endPoint x: 828, endPoint y: 280, distance: 97.7
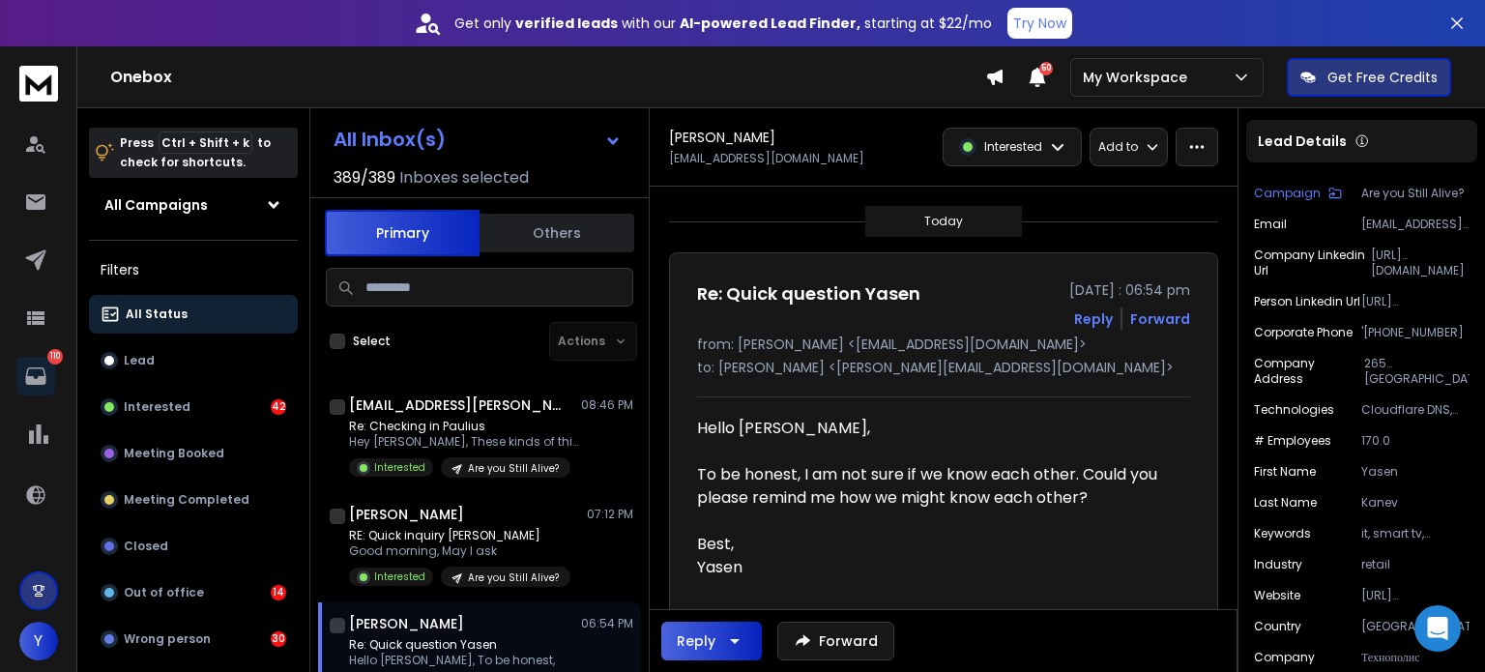
drag, startPoint x: 750, startPoint y: 224, endPoint x: 813, endPoint y: 222, distance: 62.9
click at [814, 222] on div "Today" at bounding box center [943, 221] width 549 height 31
click at [802, 221] on div at bounding box center [767, 221] width 196 height 1
drag, startPoint x: 796, startPoint y: 220, endPoint x: 720, endPoint y: 61, distance: 176.4
click at [720, 60] on div "Onebox 50 My Workspace Get Free Credits" at bounding box center [742, 77] width 1485 height 62
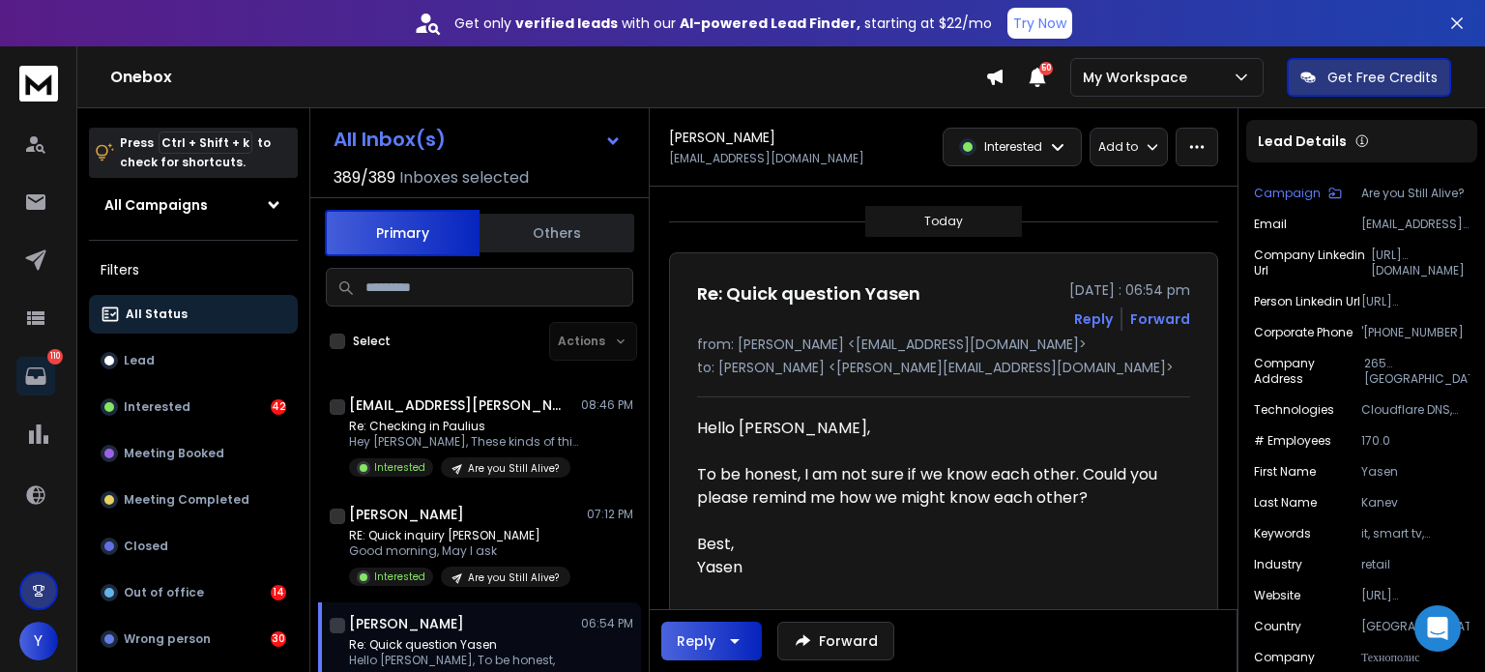
click at [761, 69] on h1 "Onebox" at bounding box center [547, 77] width 875 height 23
click at [730, 95] on div "Onebox 50 My Workspace Get Free Credits" at bounding box center [742, 77] width 1485 height 62
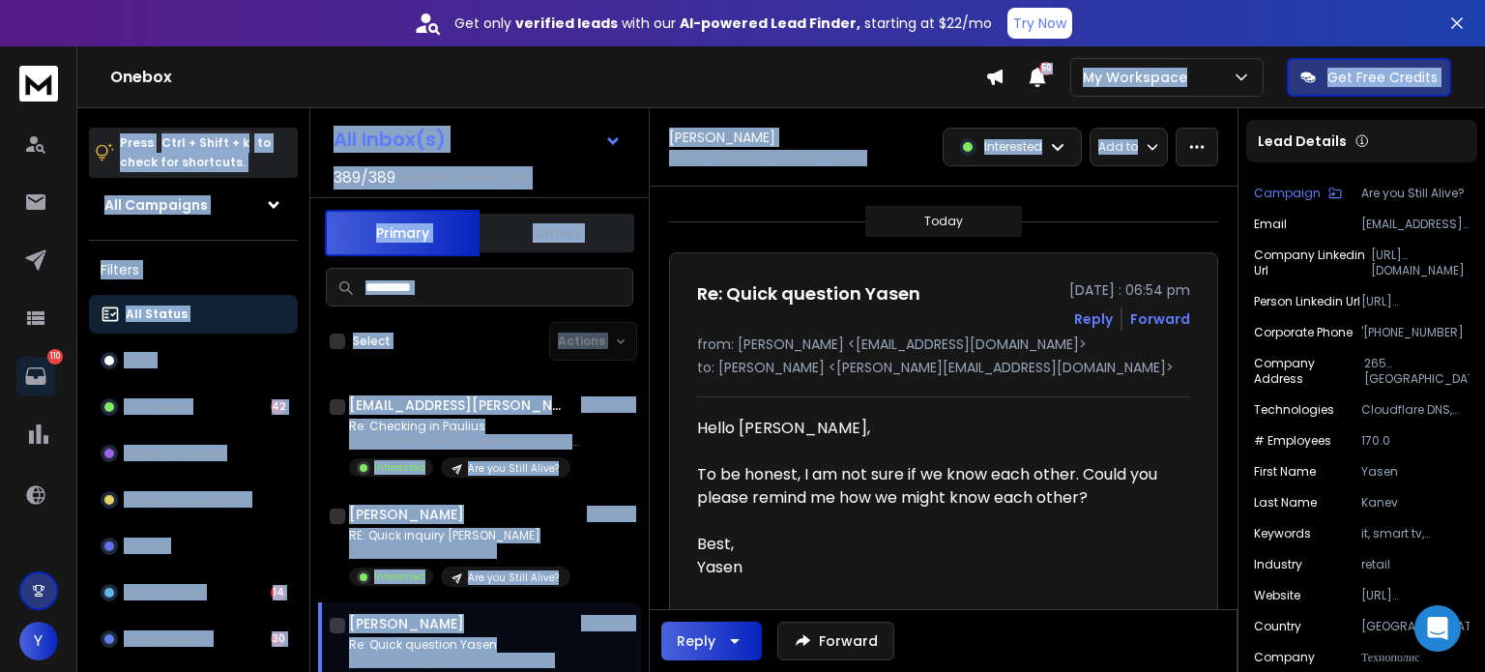
drag, startPoint x: 847, startPoint y: 234, endPoint x: 646, endPoint y: 75, distance: 256.1
click at [646, 75] on div "Onebox 50 My Workspace Get Free Credits Press Ctrl + Shift + k to check for sho…" at bounding box center [742, 413] width 1485 height 734
click at [646, 75] on h1 "Onebox" at bounding box center [547, 77] width 875 height 23
drag, startPoint x: 1057, startPoint y: 222, endPoint x: 673, endPoint y: 98, distance: 403.5
click at [673, 98] on div "Onebox 50 My Workspace Get Free Credits Press Ctrl + Shift + k to check for sho…" at bounding box center [742, 413] width 1485 height 734
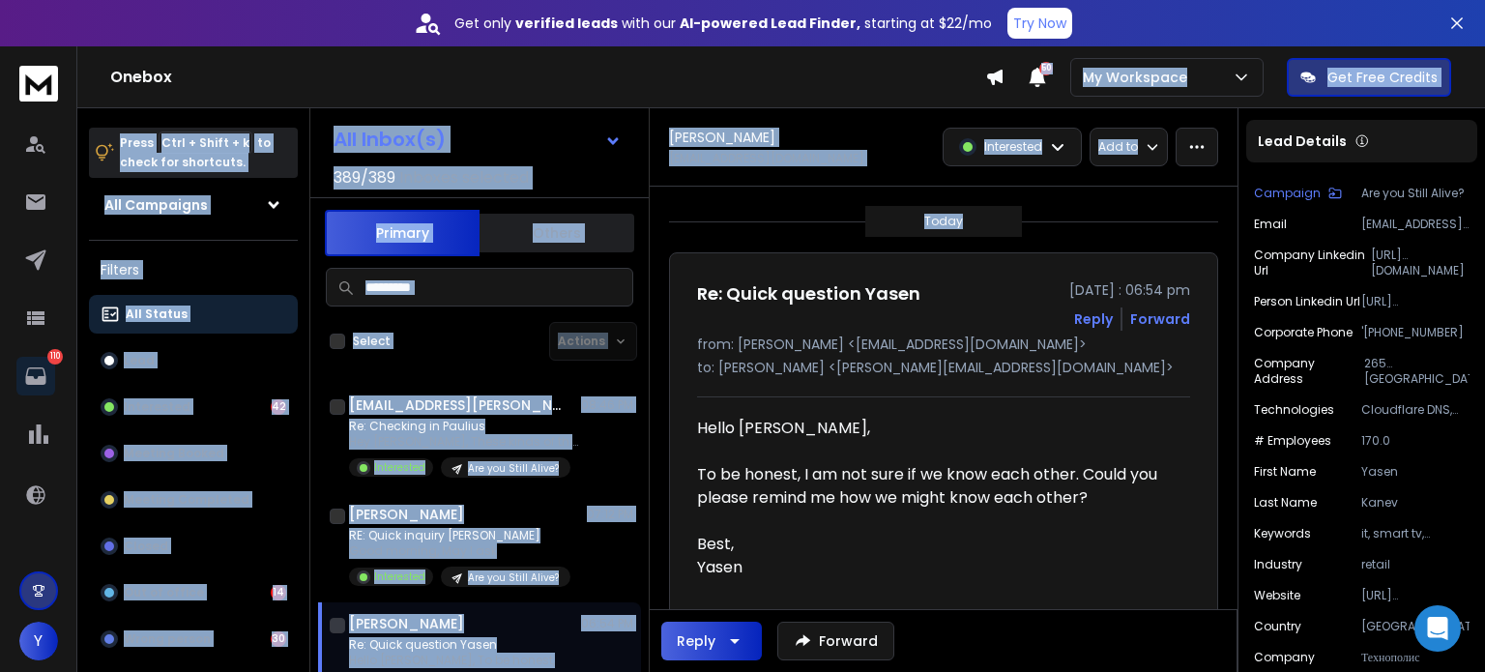
click at [673, 98] on div "Onebox 50 My Workspace Get Free Credits" at bounding box center [742, 77] width 1485 height 62
drag, startPoint x: 1102, startPoint y: 223, endPoint x: 694, endPoint y: 66, distance: 437.3
click at [694, 66] on div "Onebox 50 My Workspace Get Free Credits Press Ctrl + Shift + k to check for sho…" at bounding box center [742, 413] width 1485 height 734
click at [694, 66] on h1 "Onebox" at bounding box center [547, 77] width 875 height 23
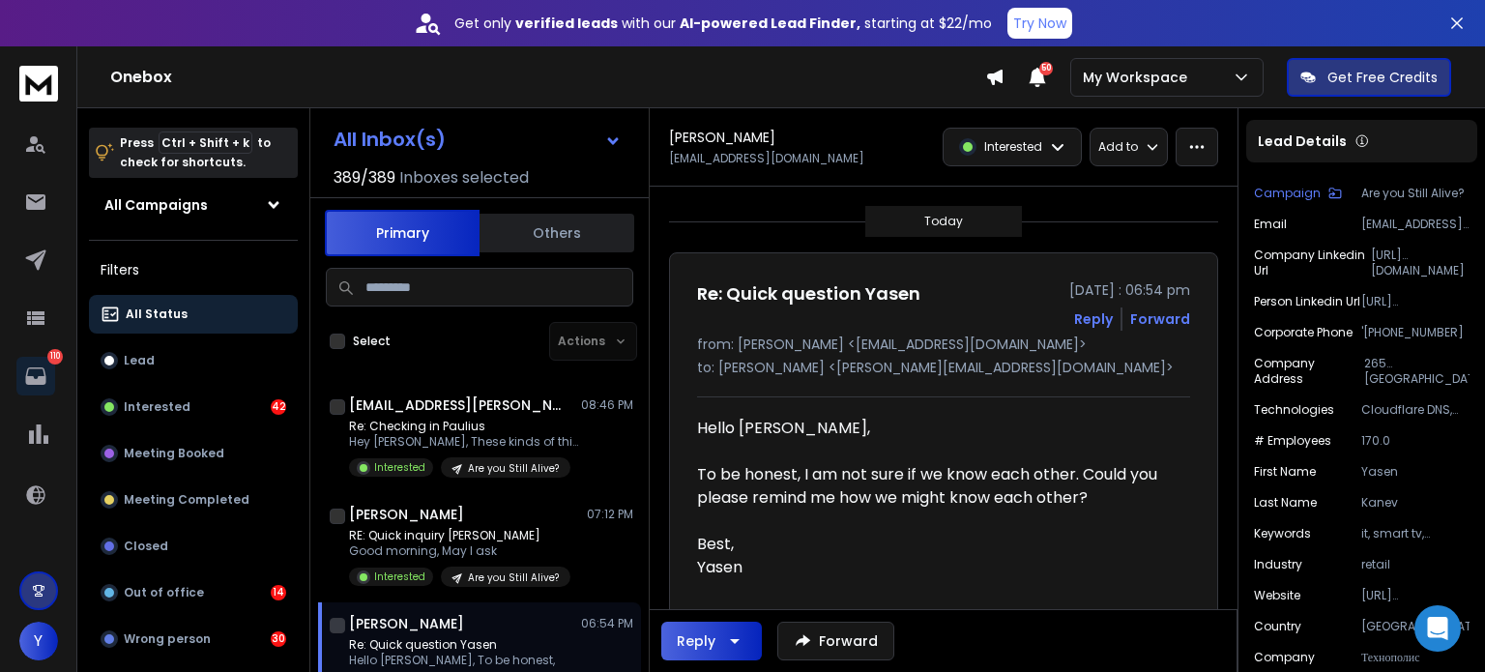
click at [813, 299] on h1 "Re: Quick question Yasen" at bounding box center [808, 293] width 223 height 27
click at [812, 299] on h1 "Re: Quick question Yasen" at bounding box center [808, 293] width 223 height 27
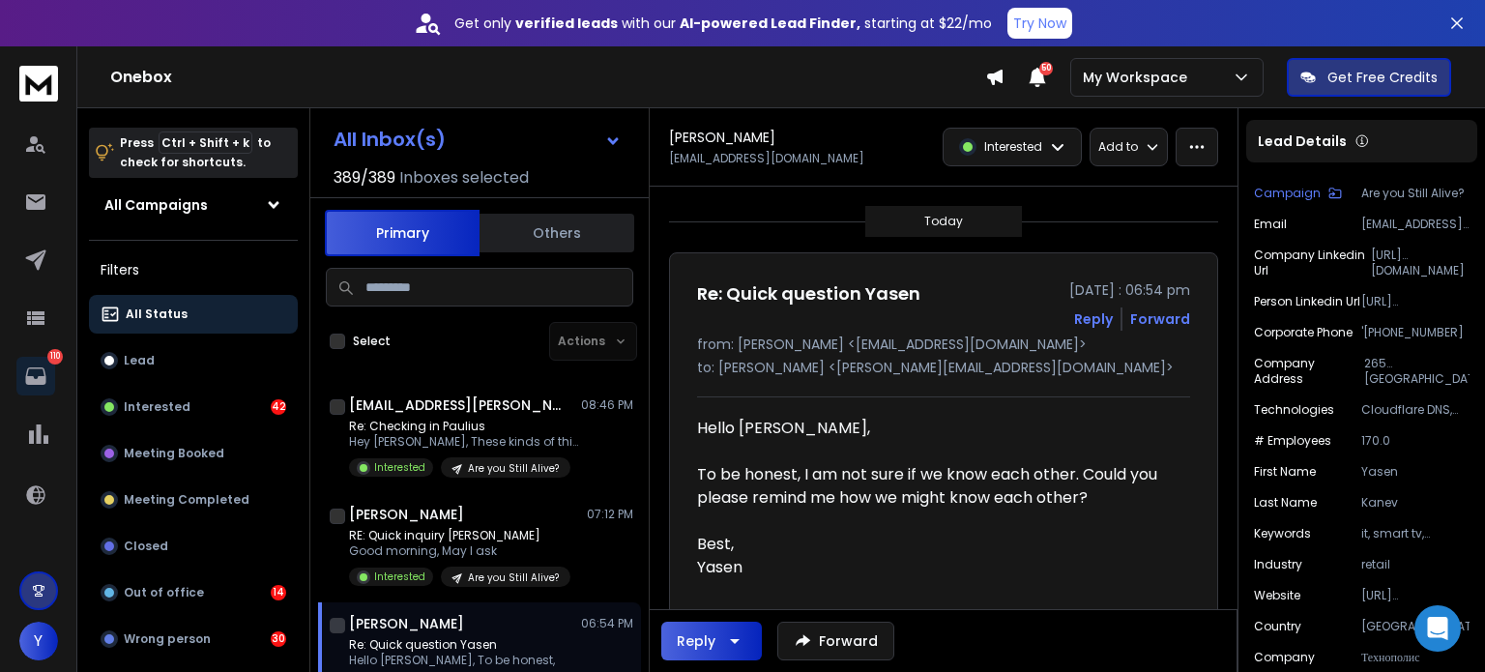
click at [788, 94] on div "Onebox 50 My Workspace Get Free Credits" at bounding box center [742, 77] width 1485 height 62
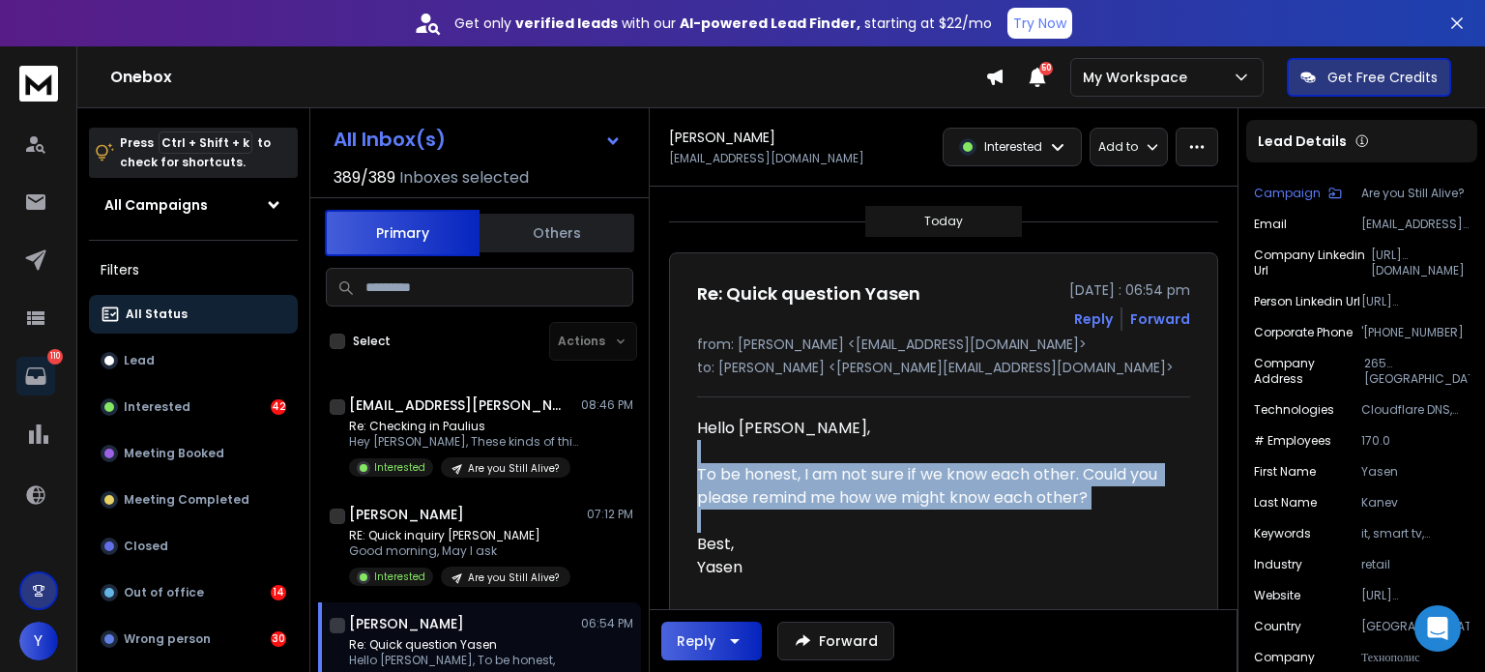
drag, startPoint x: 857, startPoint y: 475, endPoint x: 799, endPoint y: 448, distance: 64.0
click at [801, 449] on div "Hello Olivia, To be honest, I am not sure if we know each other. Could you plea…" at bounding box center [936, 510] width 478 height 186
click at [799, 448] on div at bounding box center [936, 451] width 478 height 23
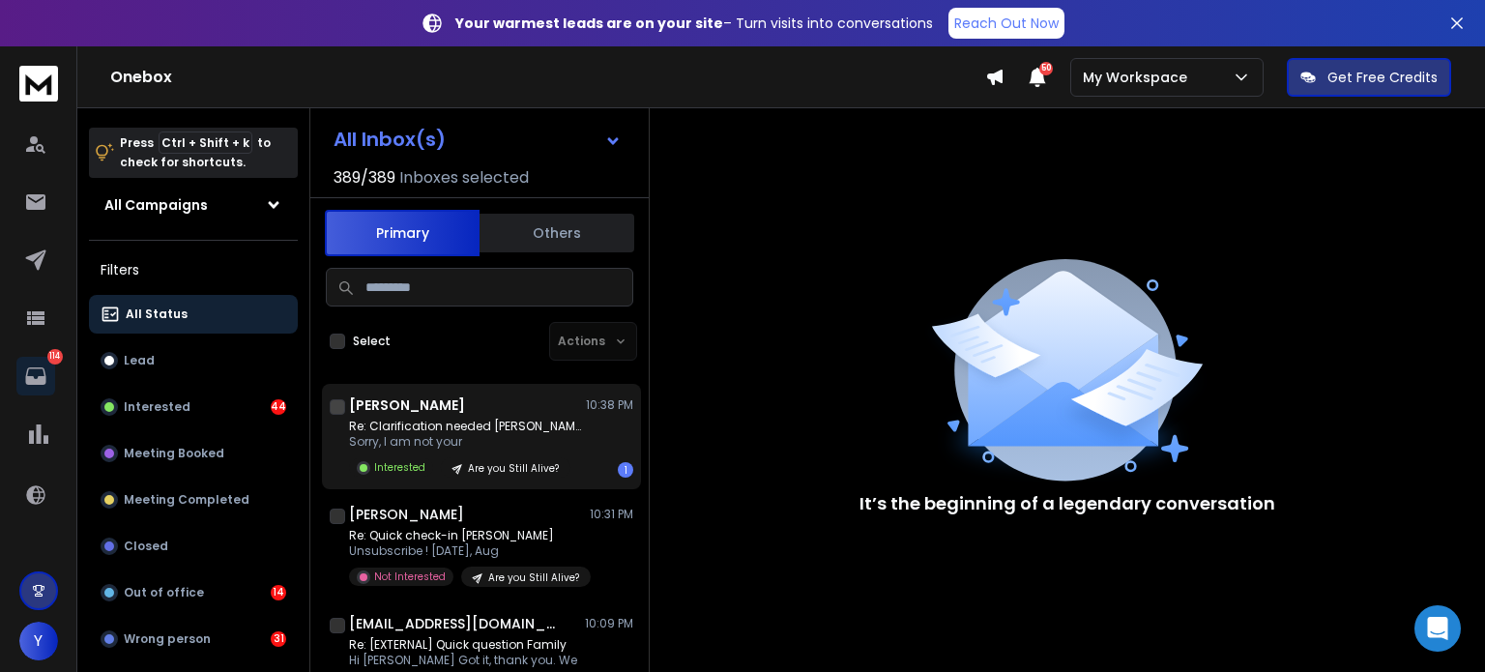
click at [531, 429] on p "Re: Clarification needed Kevin" at bounding box center [465, 426] width 232 height 15
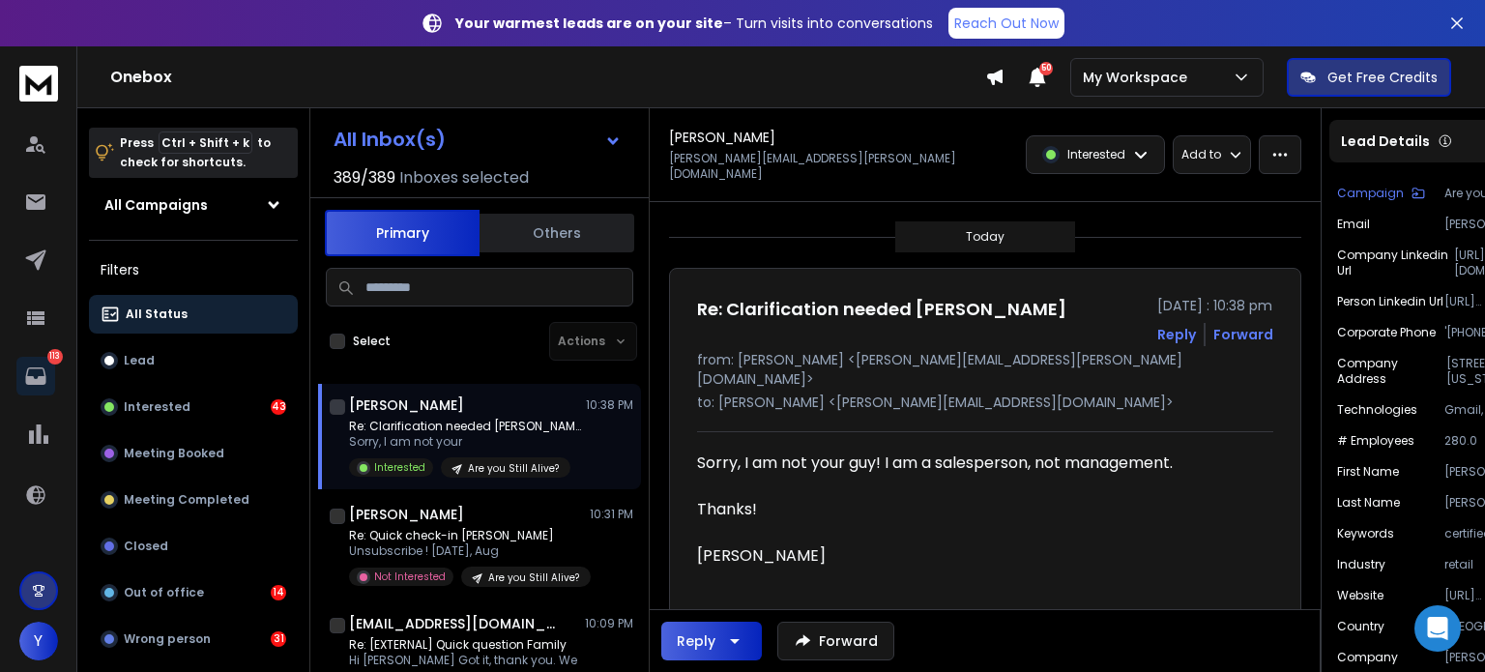
click at [1059, 315] on div "Re: Clarification needed Kevin 13 August 2025 : 10:38 pm Reply Forward" at bounding box center [985, 321] width 576 height 50
click at [849, 91] on div "Onebox 50 My Workspace Get Free Credits" at bounding box center [742, 77] width 1485 height 62
